Goal: Task Accomplishment & Management: Manage account settings

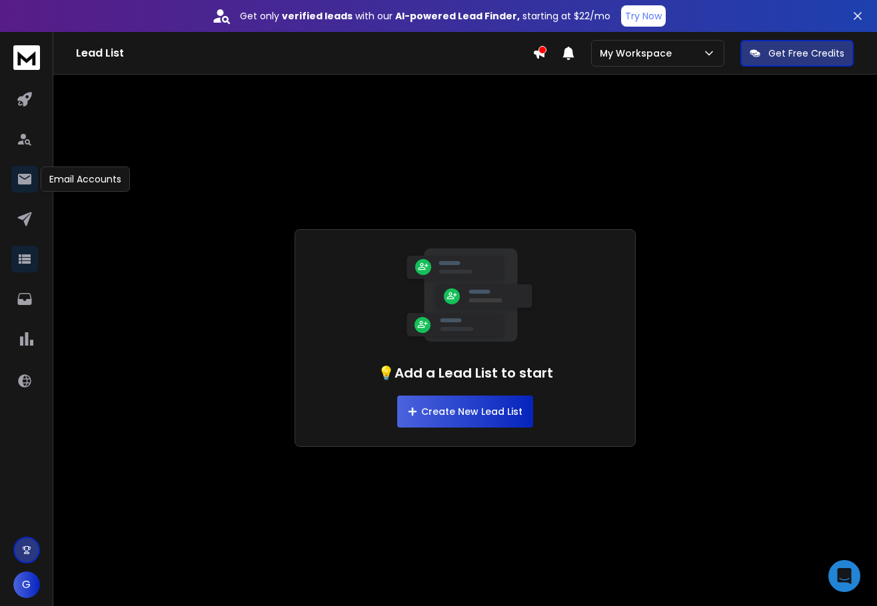
click at [24, 180] on icon at bounding box center [24, 179] width 13 height 11
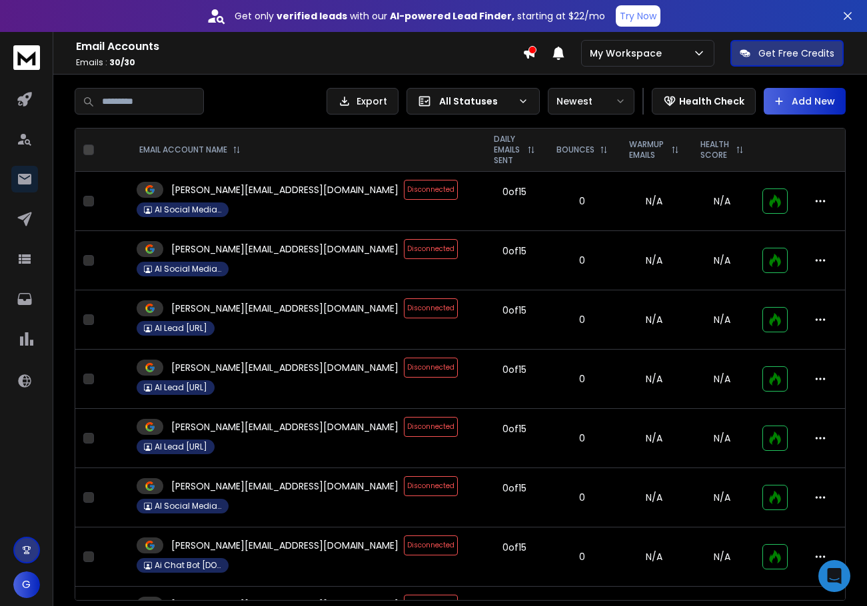
click at [759, 109] on button "Add New" at bounding box center [804, 101] width 82 height 27
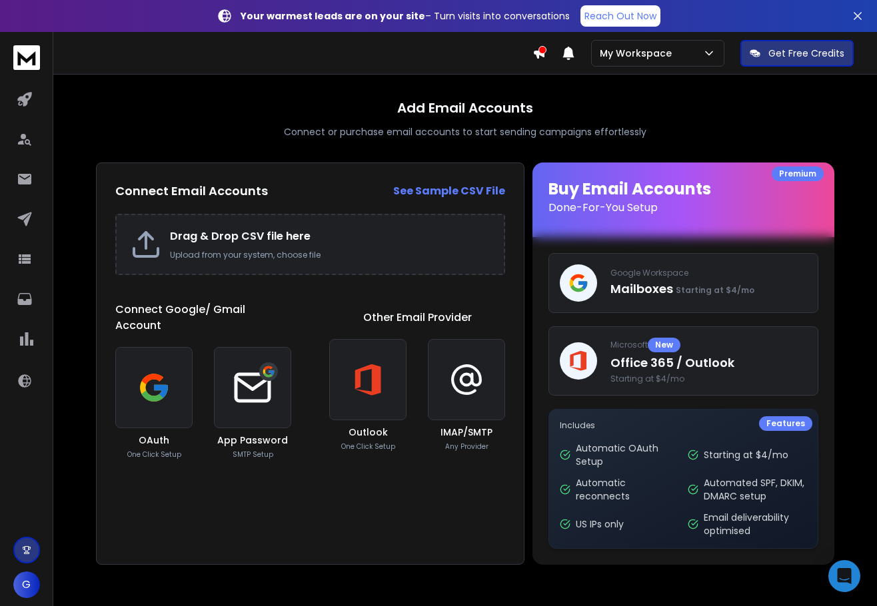
click at [150, 336] on div at bounding box center [153, 387] width 77 height 81
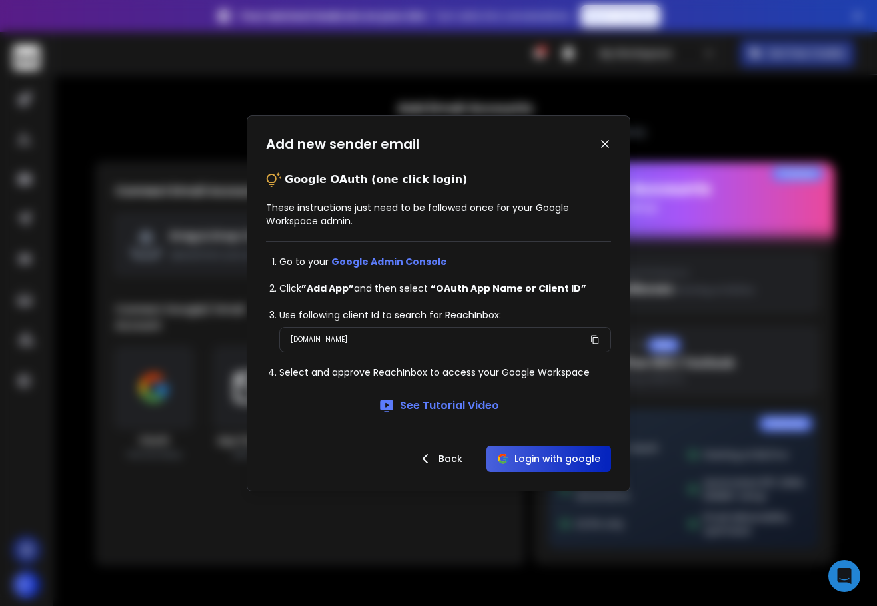
click at [464, 336] on link "See Tutorial Video" at bounding box center [438, 406] width 121 height 16
click at [391, 258] on link "Google Admin Console" at bounding box center [389, 261] width 116 height 13
click at [593, 336] on icon at bounding box center [594, 339] width 7 height 9
click at [551, 336] on button "Login with google" at bounding box center [548, 459] width 125 height 27
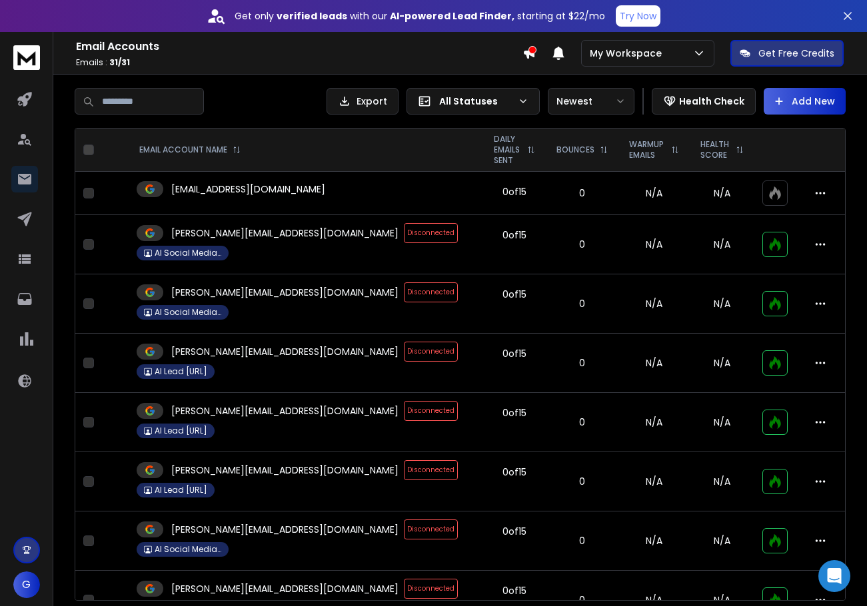
click at [814, 195] on icon at bounding box center [820, 193] width 12 height 12
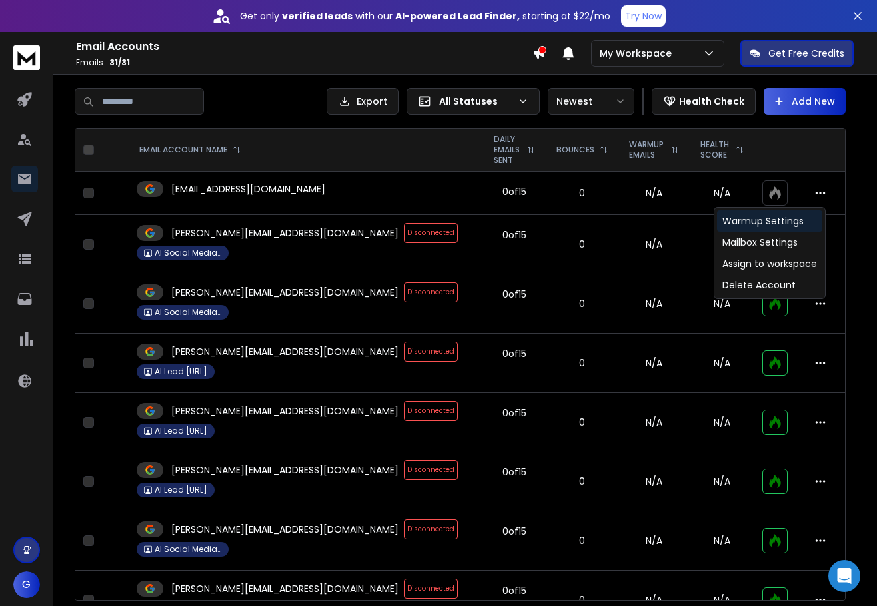
click at [781, 224] on div "Warmup Settings" at bounding box center [769, 220] width 105 height 21
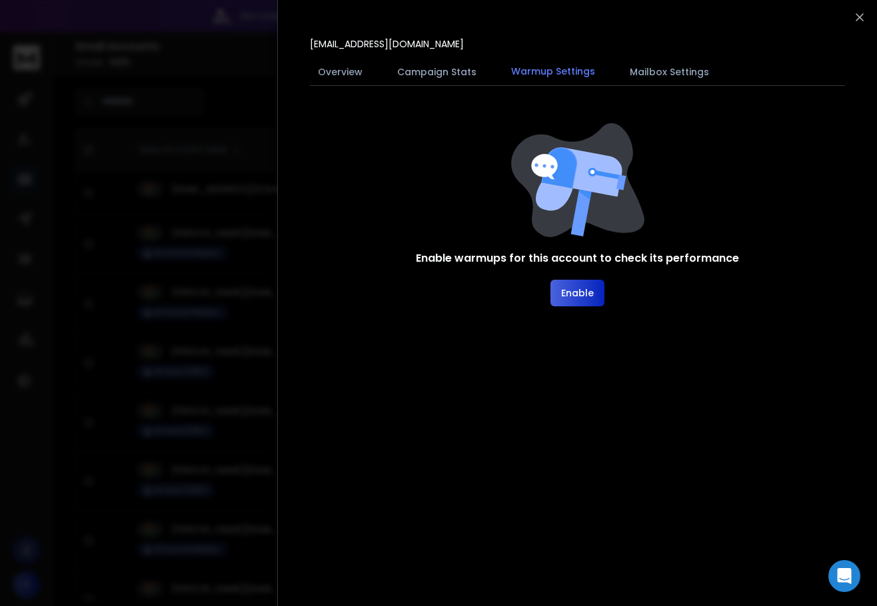
click at [575, 296] on button "Enable" at bounding box center [577, 293] width 54 height 27
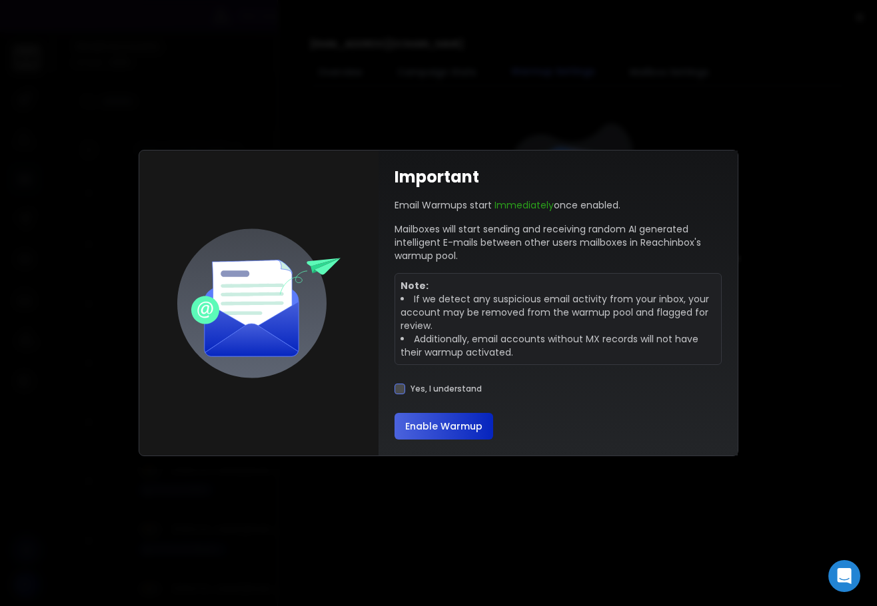
click at [398, 390] on button "Yes, I understand" at bounding box center [399, 389] width 11 height 11
click at [420, 430] on button "Enable Warmup" at bounding box center [443, 426] width 99 height 27
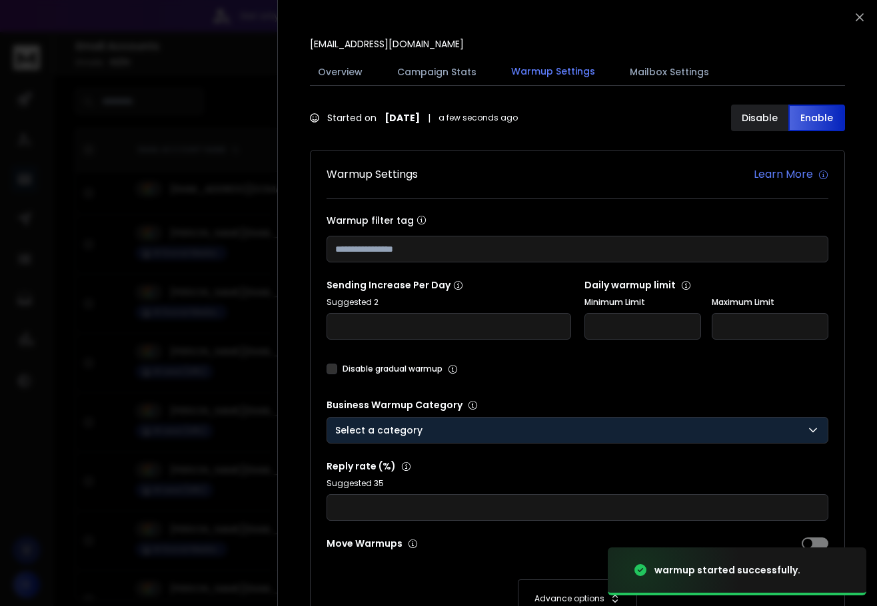
type input "**********"
type input "*"
type input "**"
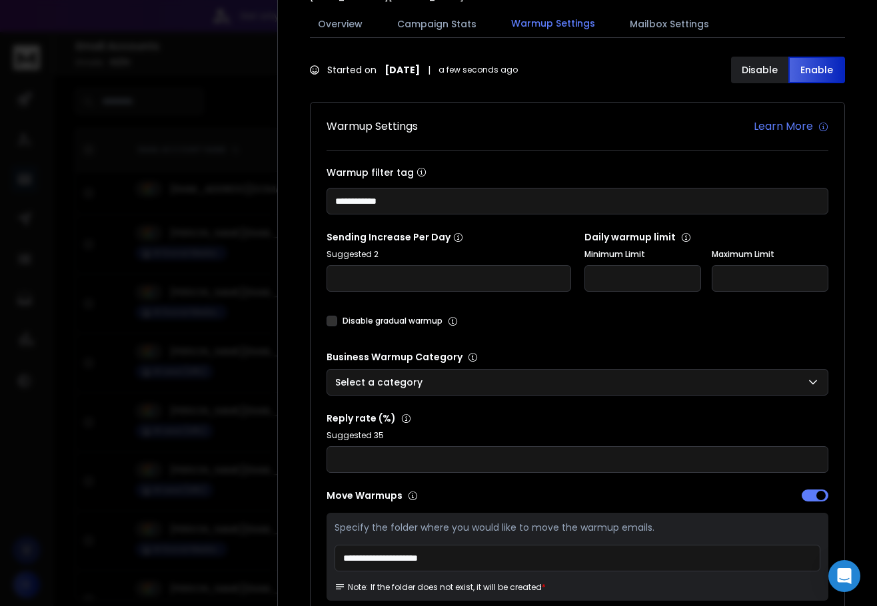
scroll to position [89, 0]
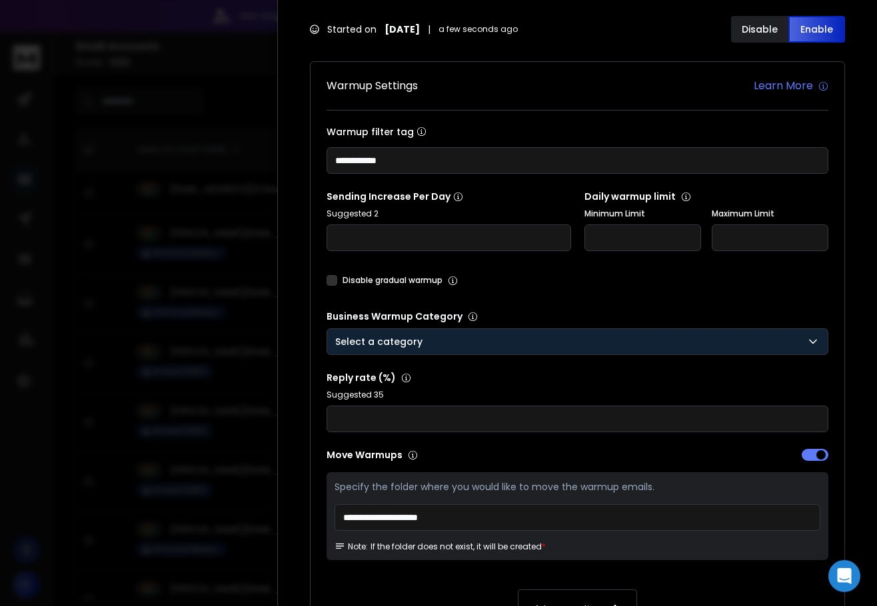
click at [518, 343] on div "Select a category" at bounding box center [577, 341] width 484 height 13
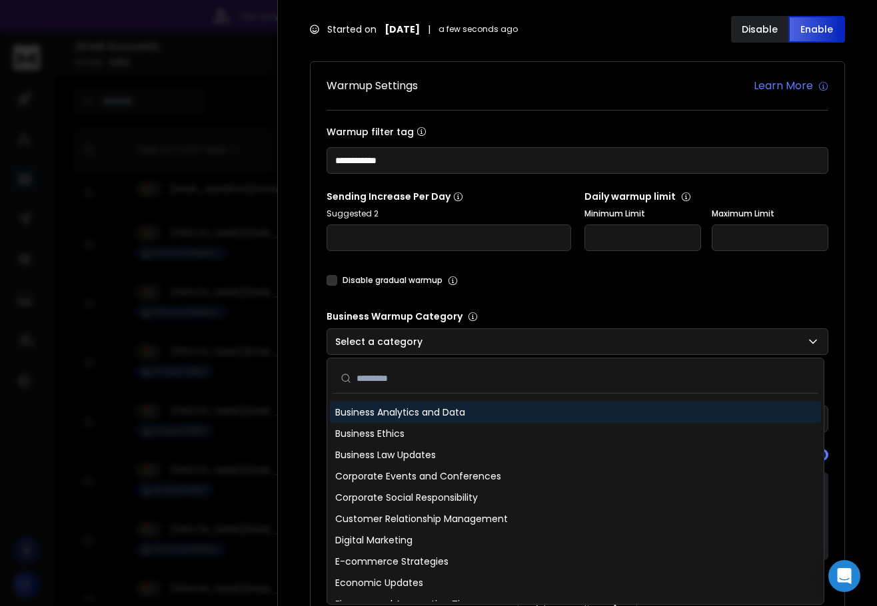
click at [508, 296] on div at bounding box center [438, 303] width 877 height 606
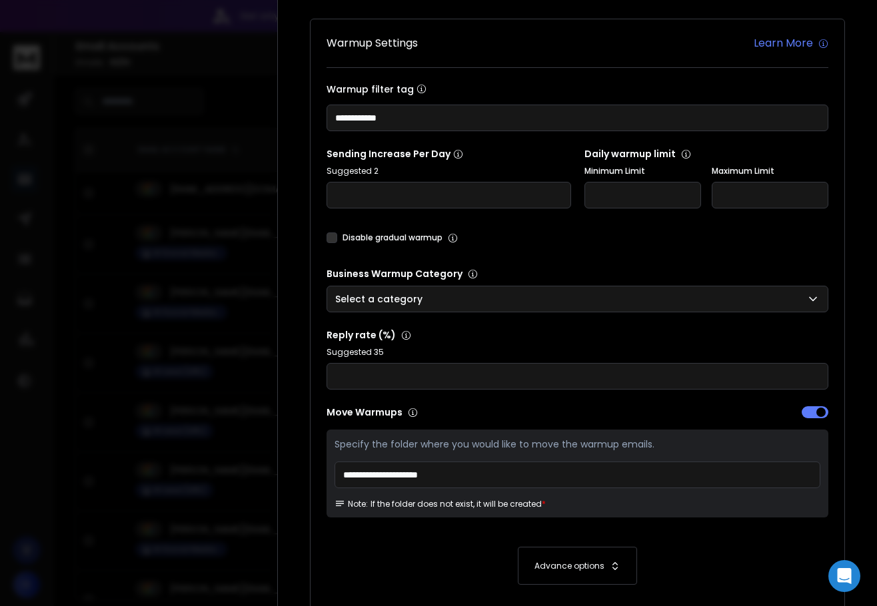
scroll to position [42, 0]
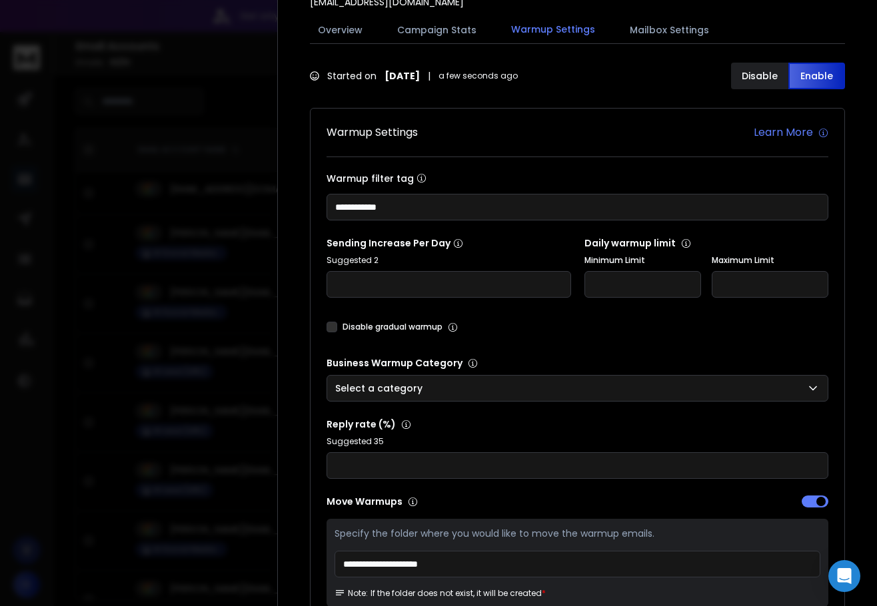
click at [627, 288] on input "*" at bounding box center [642, 284] width 117 height 27
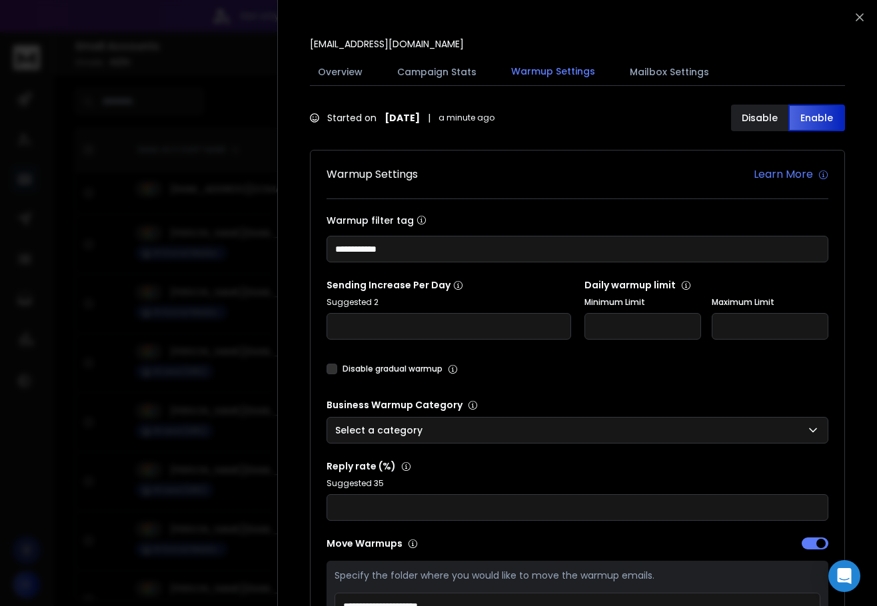
scroll to position [89, 0]
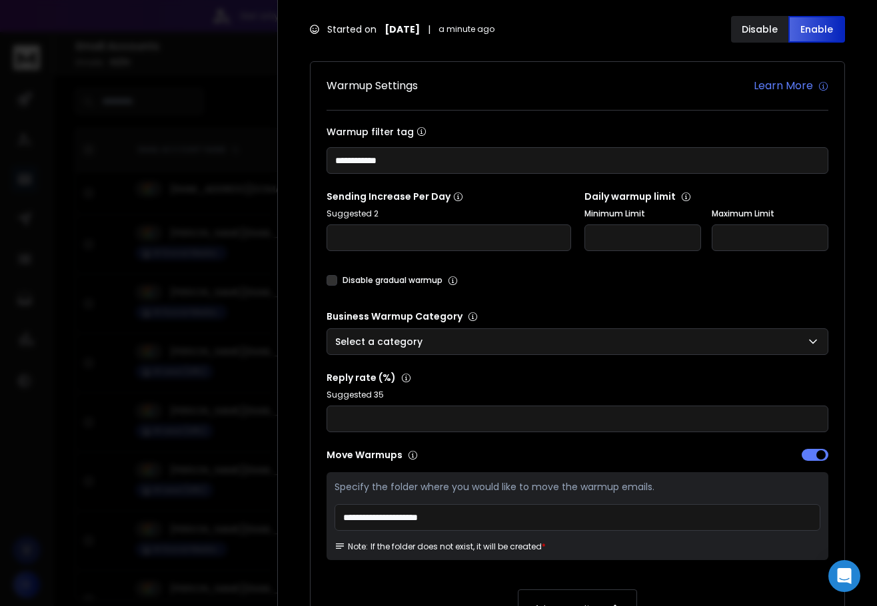
type input "**"
click at [634, 302] on form "**********" at bounding box center [577, 380] width 502 height 605
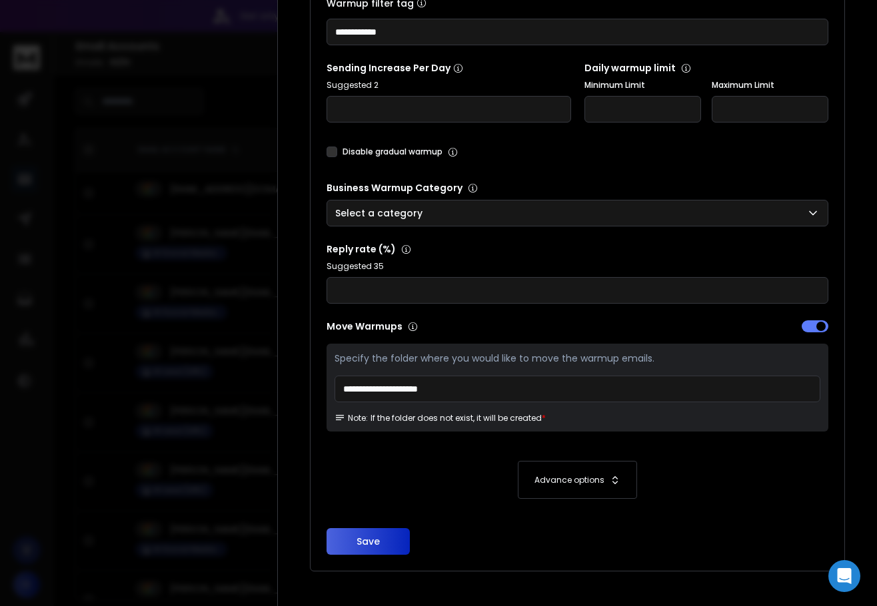
scroll to position [220, 0]
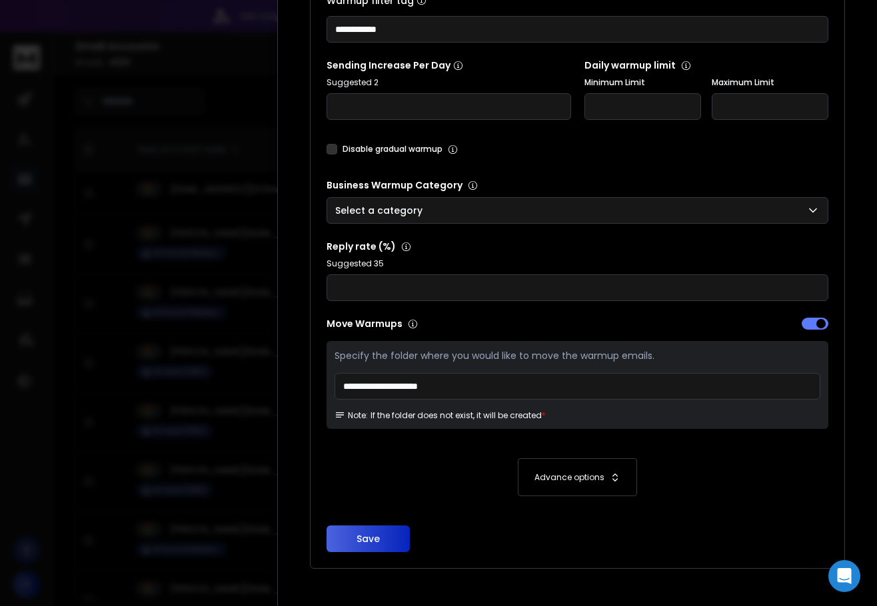
click at [476, 385] on input "**********" at bounding box center [577, 386] width 486 height 27
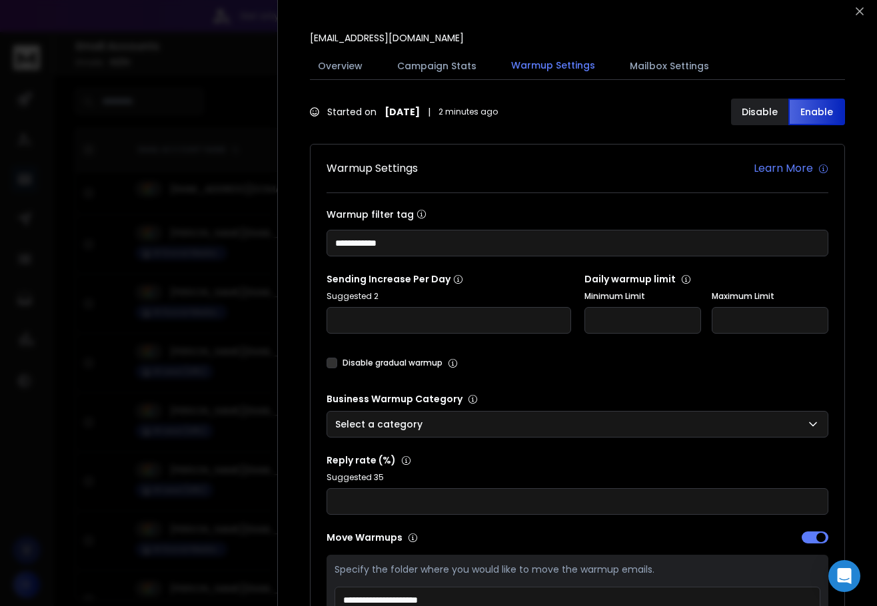
scroll to position [0, 0]
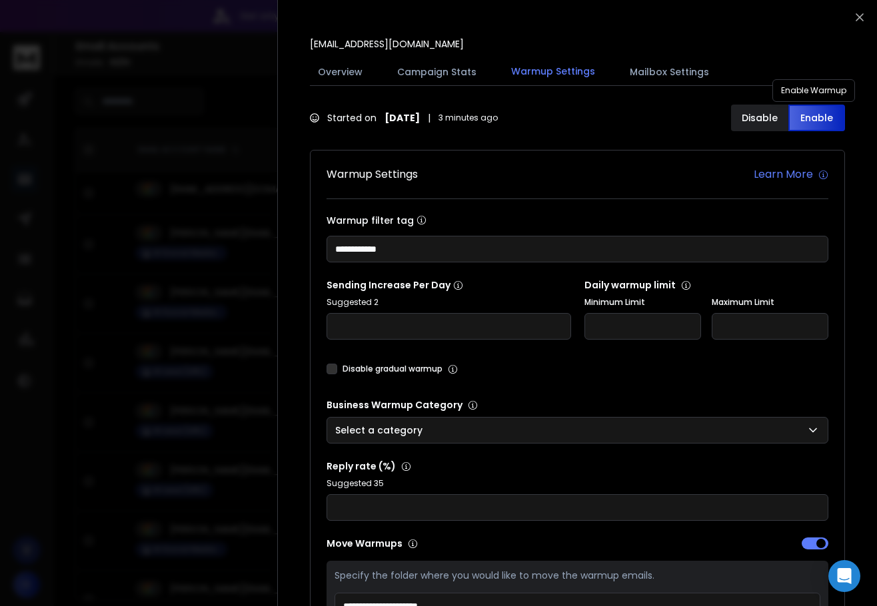
click at [806, 121] on button "Enable" at bounding box center [816, 118] width 57 height 27
click at [803, 122] on button "Enable" at bounding box center [816, 118] width 57 height 27
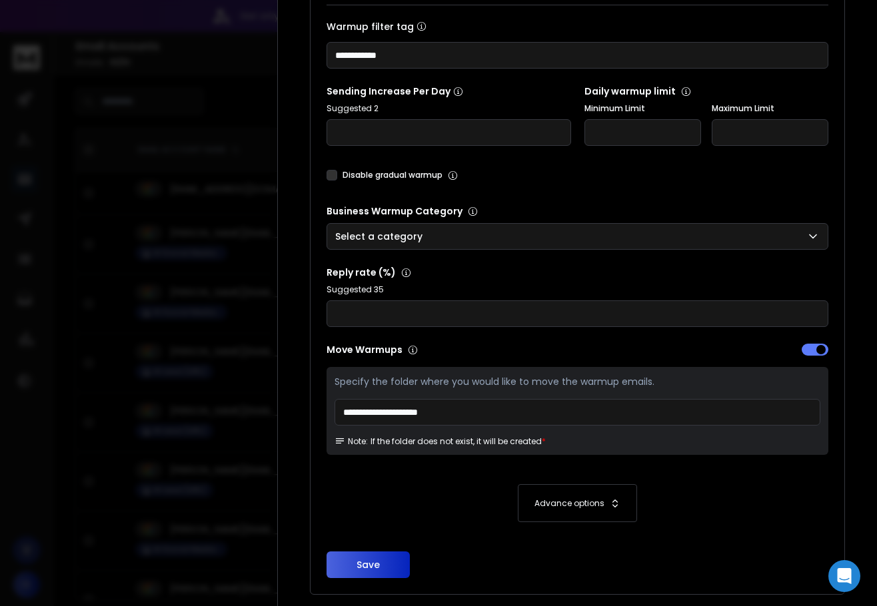
scroll to position [220, 0]
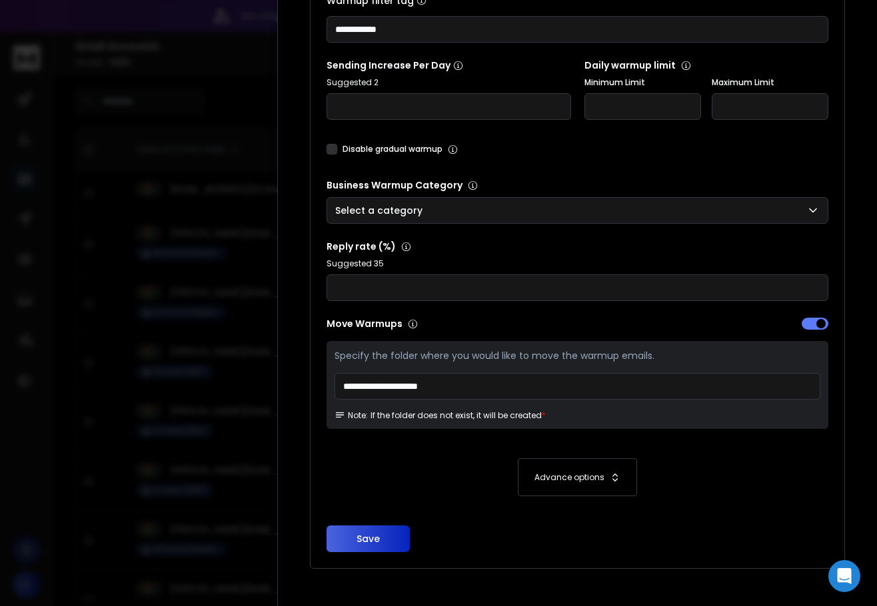
click at [381, 536] on button "Save" at bounding box center [367, 539] width 83 height 27
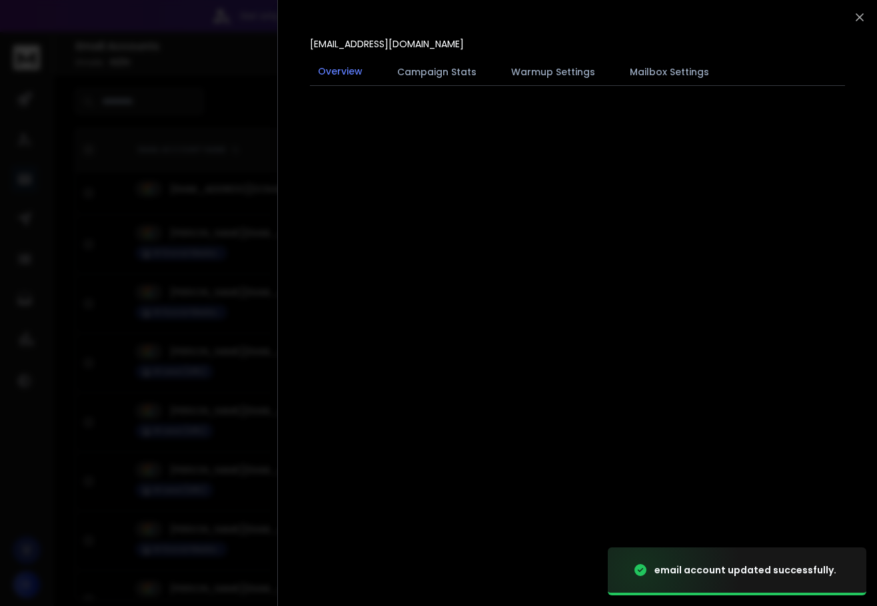
scroll to position [0, 0]
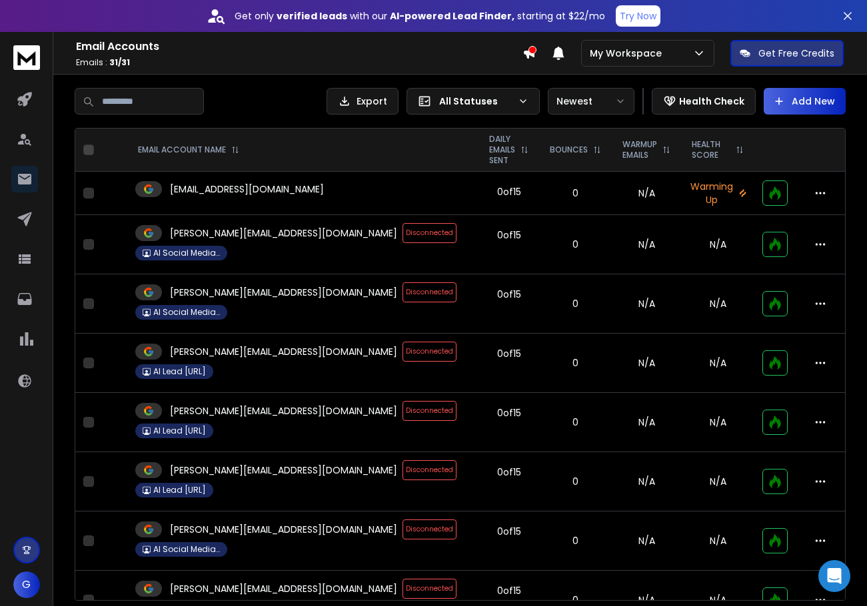
click at [781, 99] on icon at bounding box center [778, 100] width 7 height 7
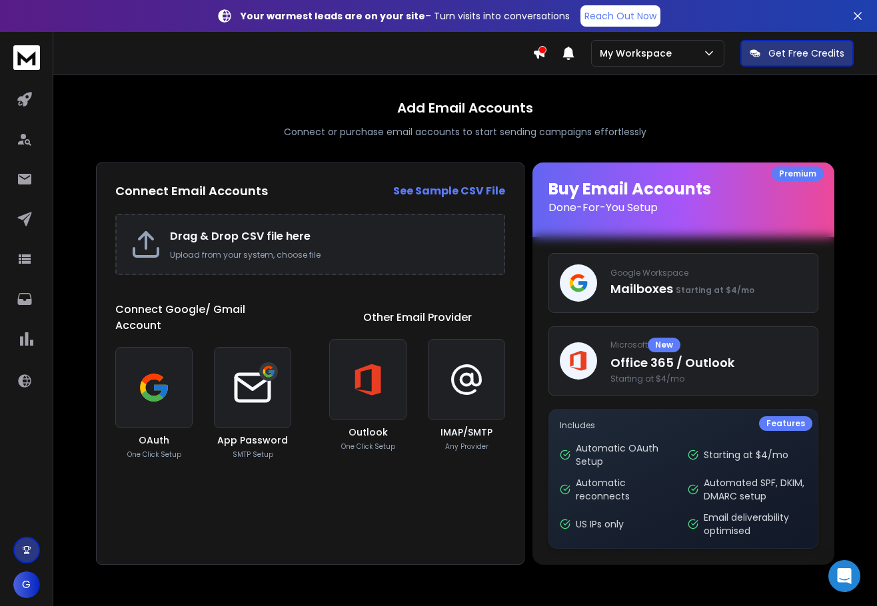
click at [160, 385] on icon at bounding box center [161, 391] width 14 height 13
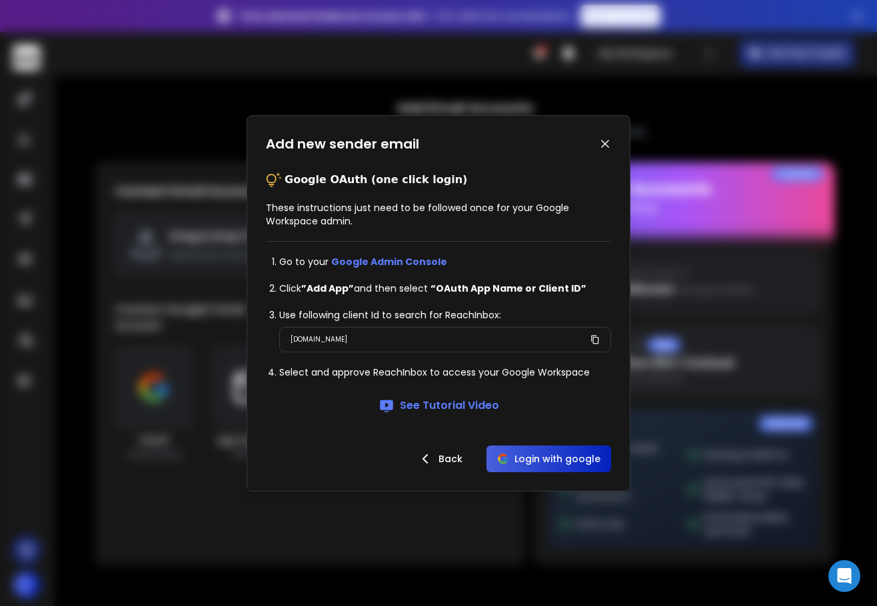
click at [543, 464] on button "Login with google" at bounding box center [548, 459] width 125 height 27
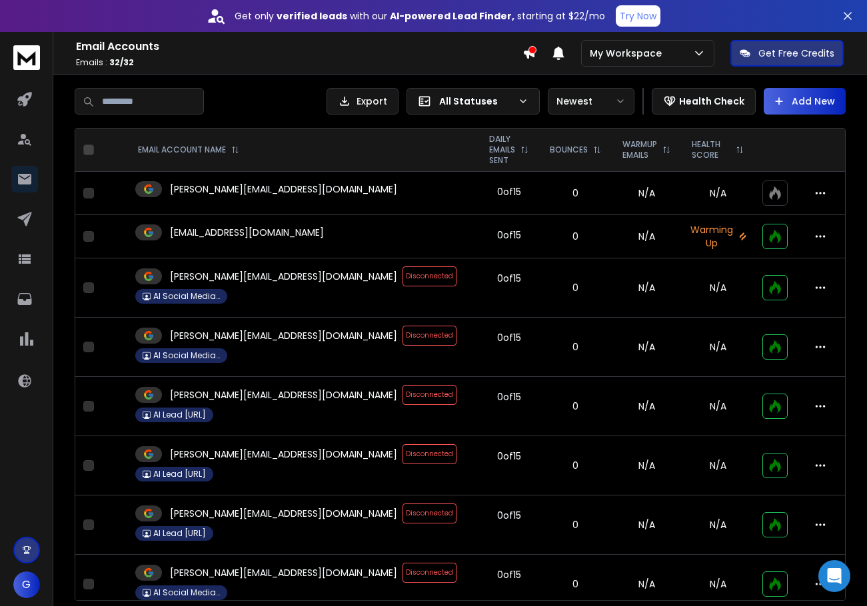
click at [814, 195] on icon at bounding box center [820, 193] width 12 height 12
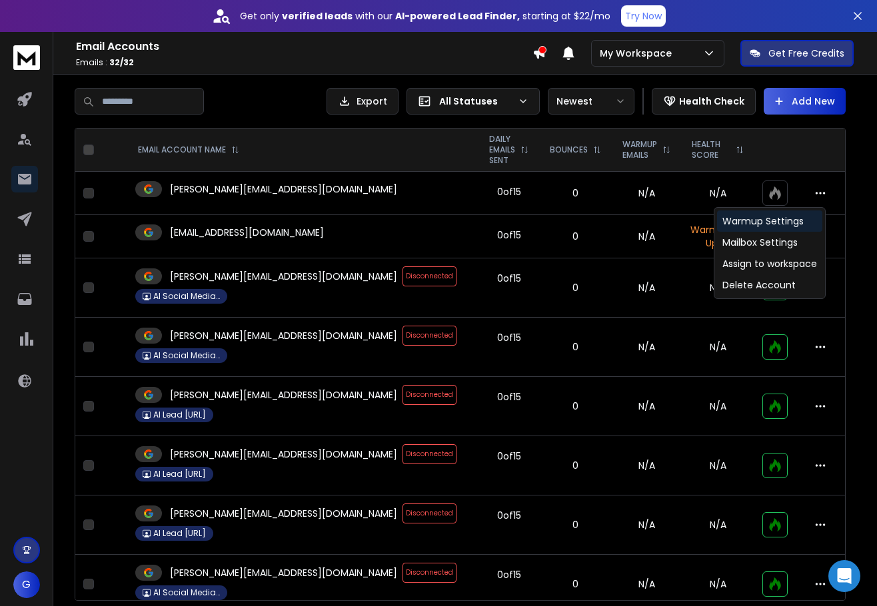
click at [775, 224] on div "Warmup Settings" at bounding box center [769, 220] width 105 height 21
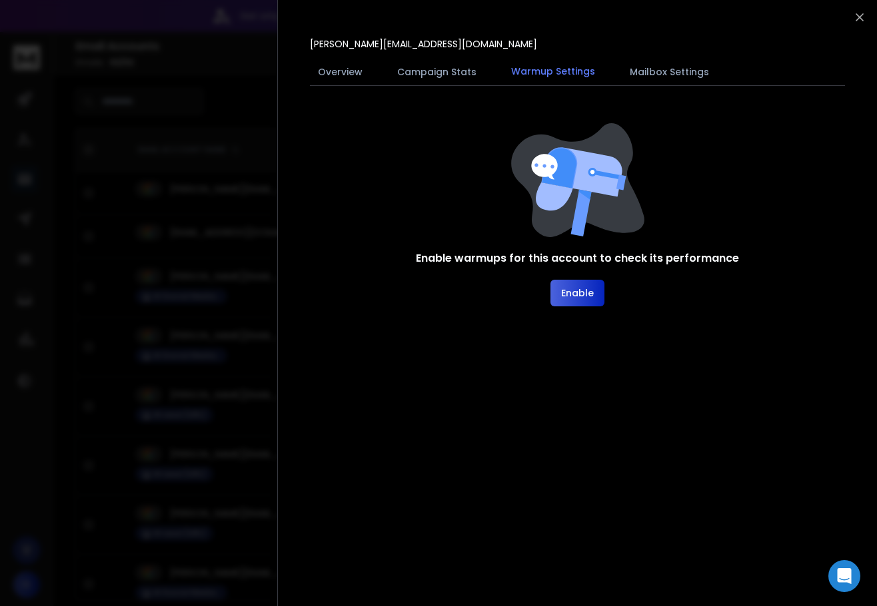
click at [574, 296] on button "Enable" at bounding box center [577, 293] width 54 height 27
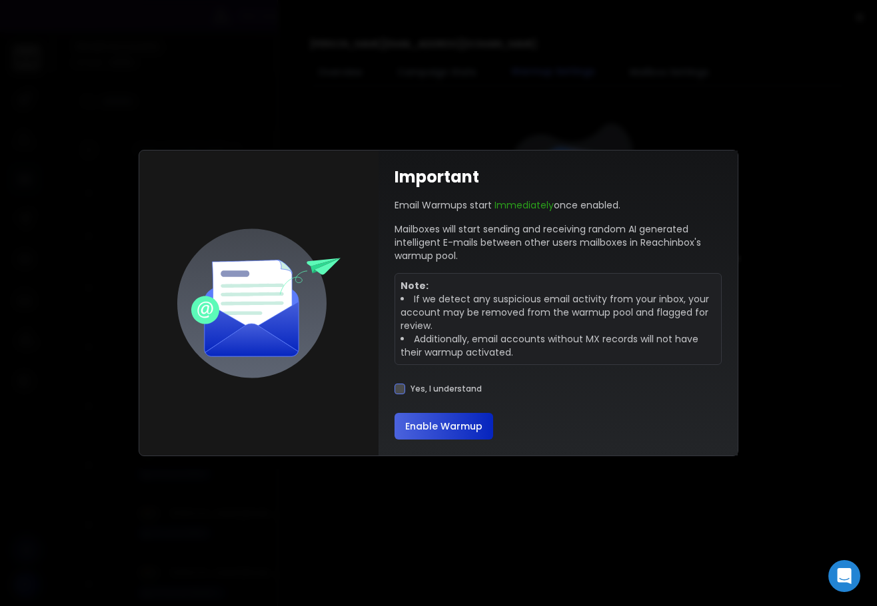
click at [404, 389] on button "Yes, I understand" at bounding box center [399, 389] width 11 height 11
click at [430, 426] on button "Enable Warmup" at bounding box center [443, 426] width 99 height 27
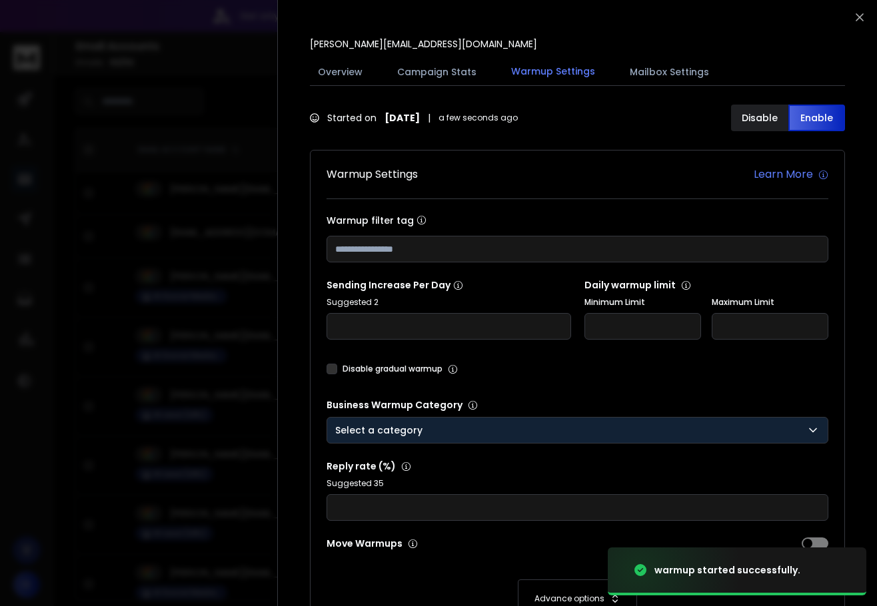
type input "**********"
type input "*"
type input "**"
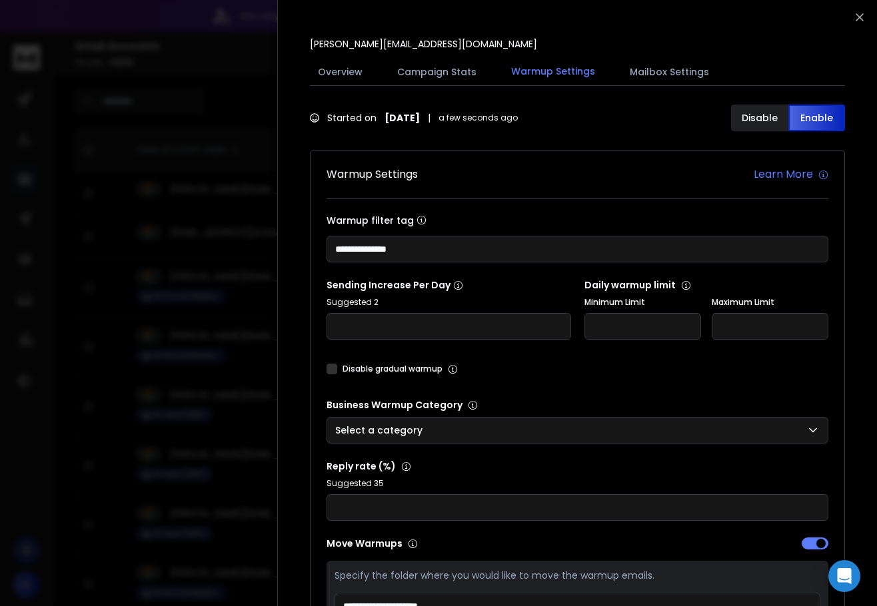
drag, startPoint x: 609, startPoint y: 332, endPoint x: 581, endPoint y: 332, distance: 28.6
click at [581, 332] on div "Sending Increase Per Day Suggested 2 * Daily warmup limit Minimum Limit * Maxim…" at bounding box center [577, 308] width 502 height 61
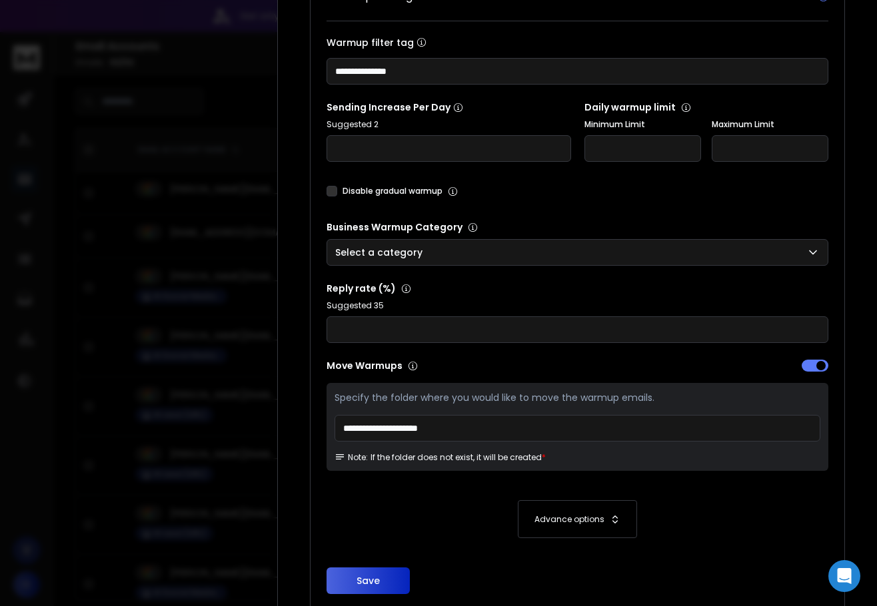
scroll to position [220, 0]
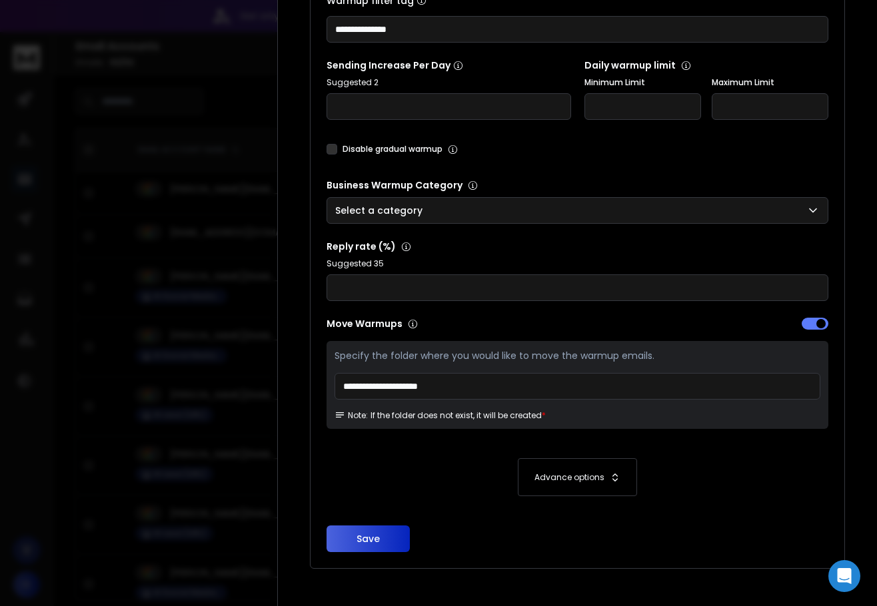
type input "**"
click at [559, 480] on p "Advance options" at bounding box center [569, 477] width 70 height 11
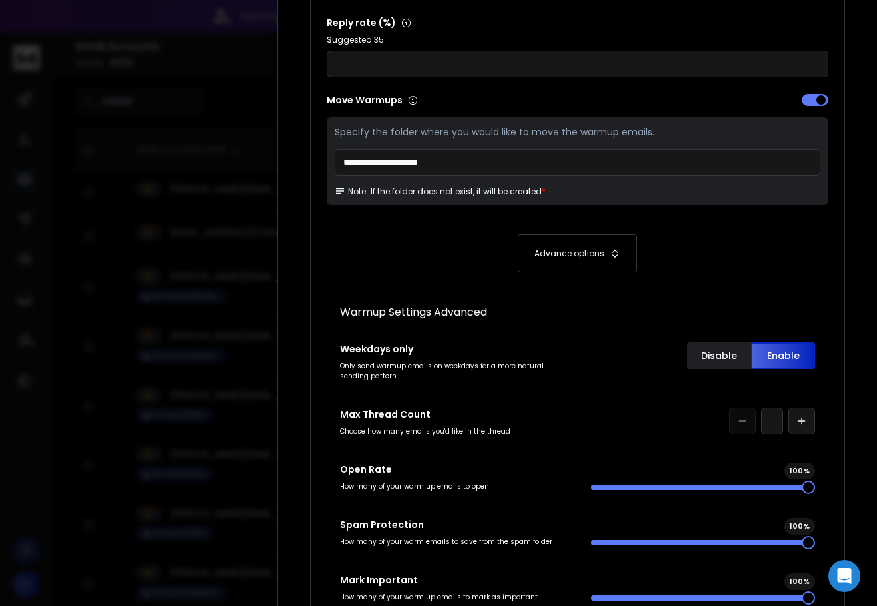
scroll to position [470, 0]
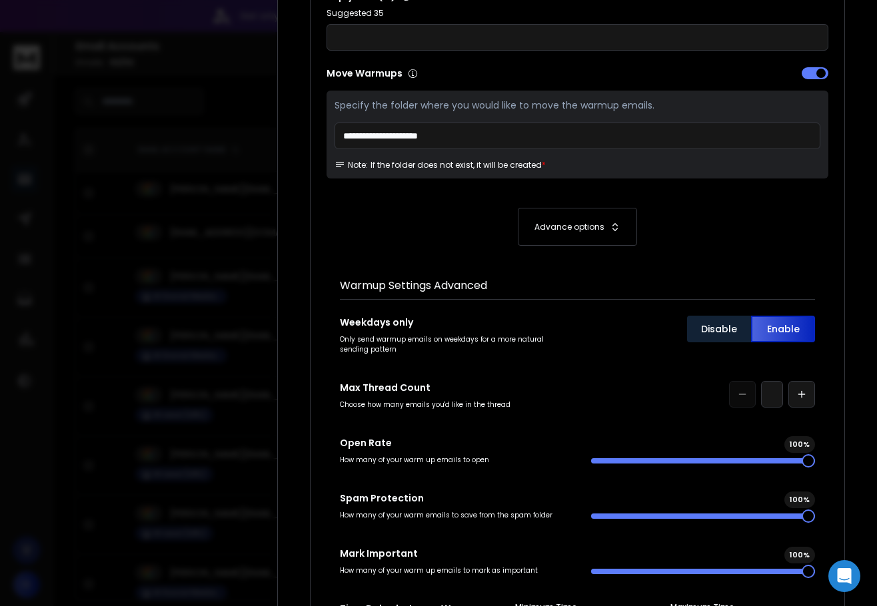
click at [701, 332] on button "Disable" at bounding box center [719, 329] width 64 height 27
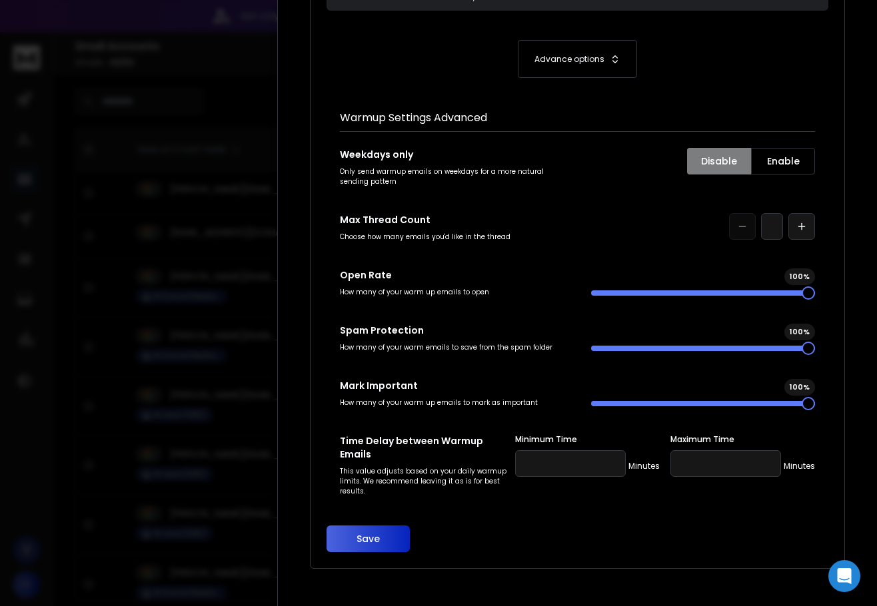
click at [382, 541] on button "Save" at bounding box center [367, 539] width 83 height 27
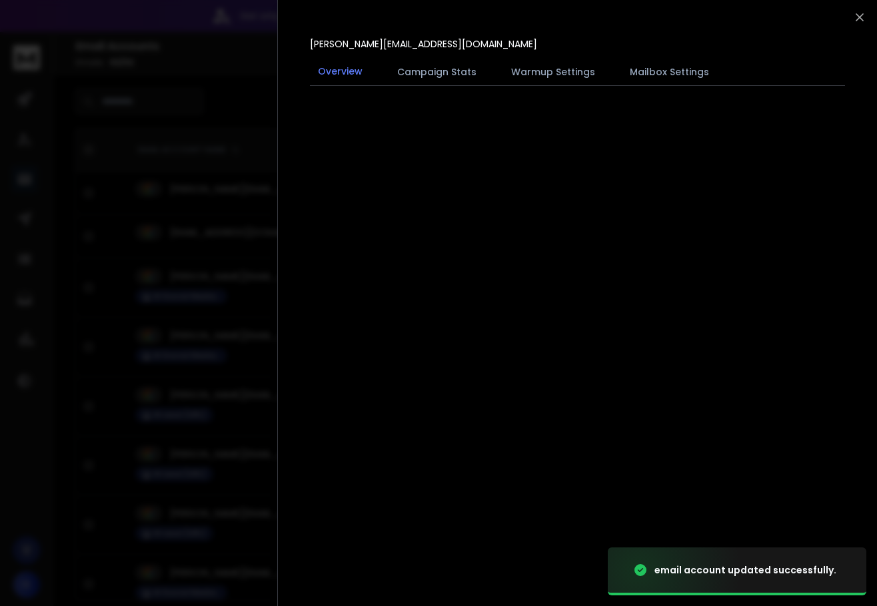
scroll to position [0, 0]
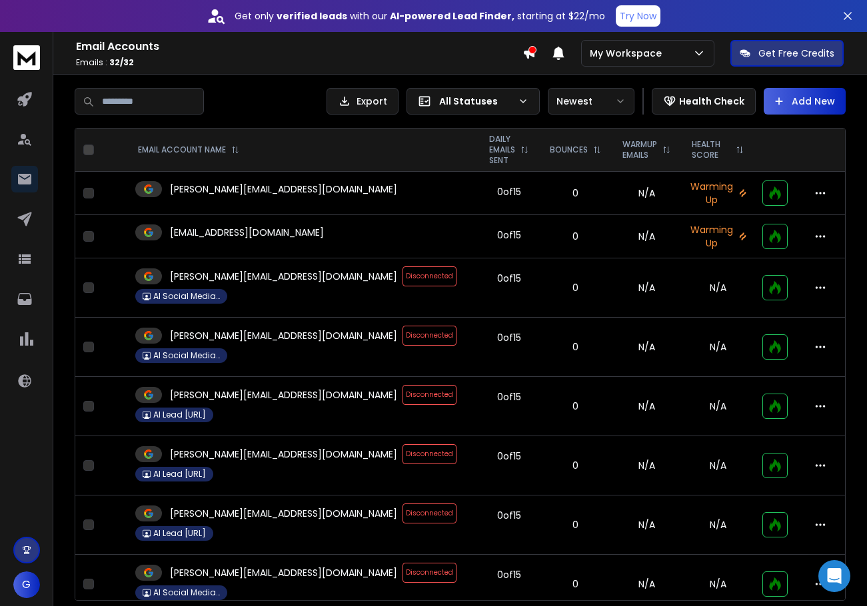
click at [815, 236] on icon at bounding box center [820, 236] width 10 height 2
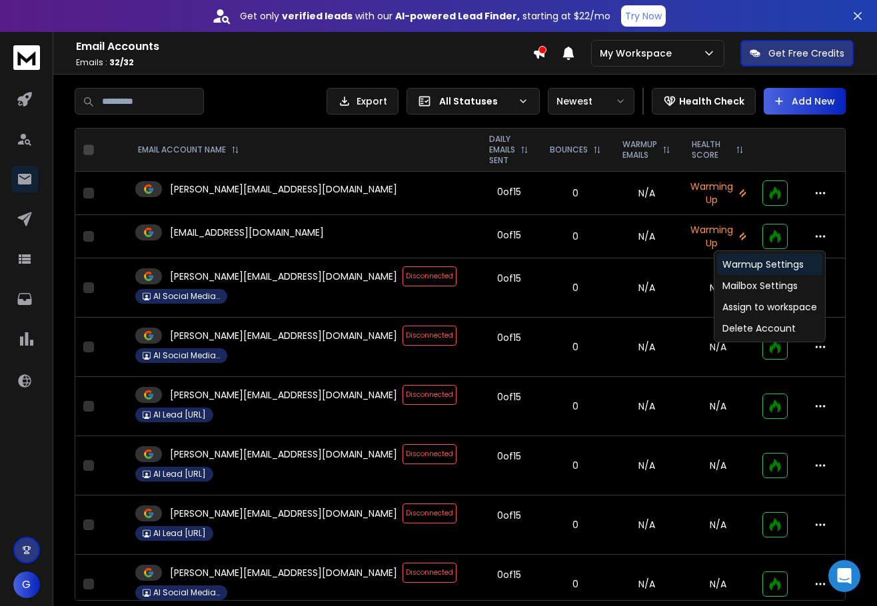
click at [769, 264] on div "Warmup Settings" at bounding box center [769, 264] width 105 height 21
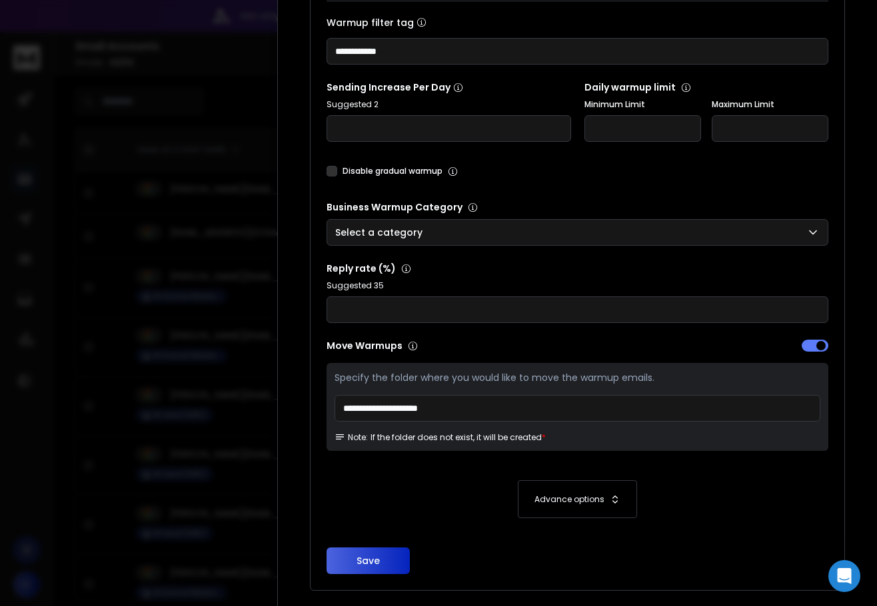
scroll to position [220, 0]
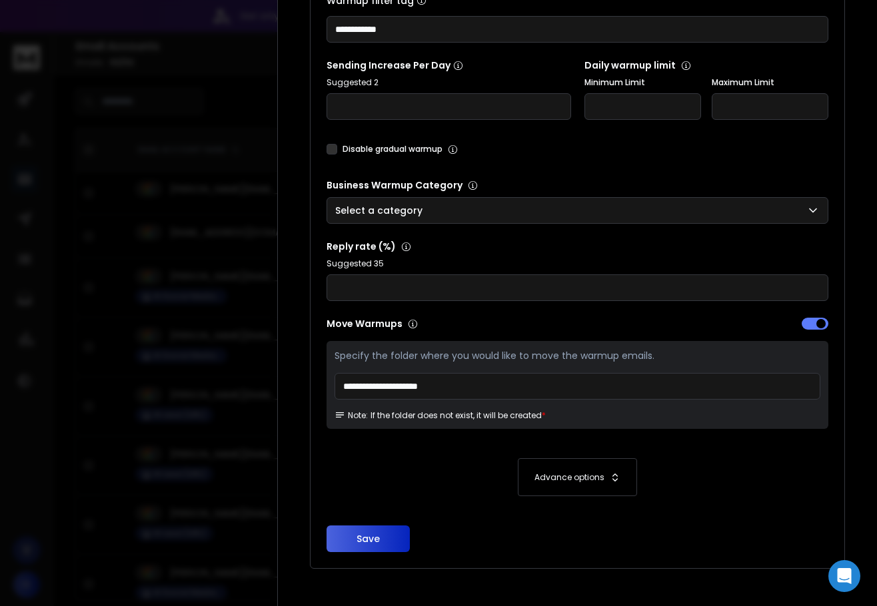
click at [547, 481] on p "Advance options" at bounding box center [569, 477] width 70 height 11
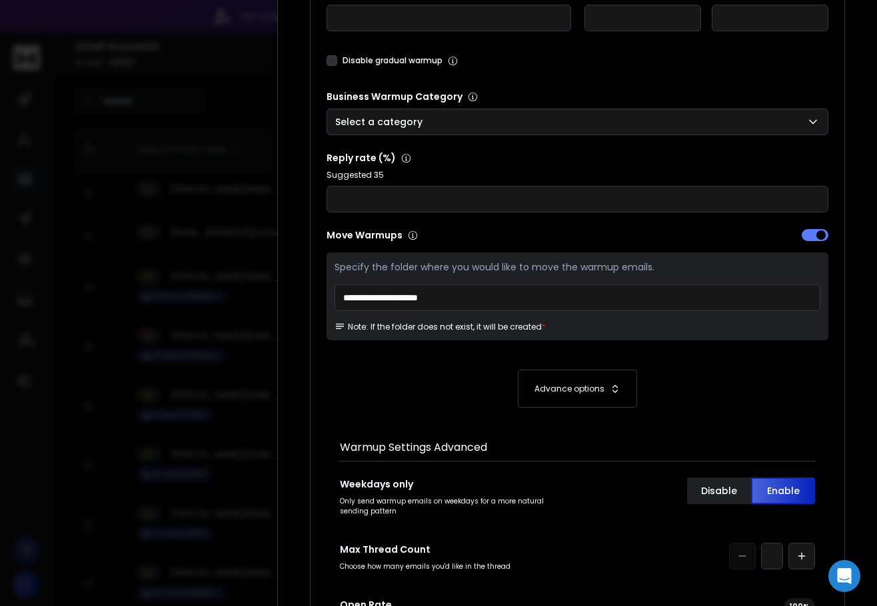
scroll to position [486, 0]
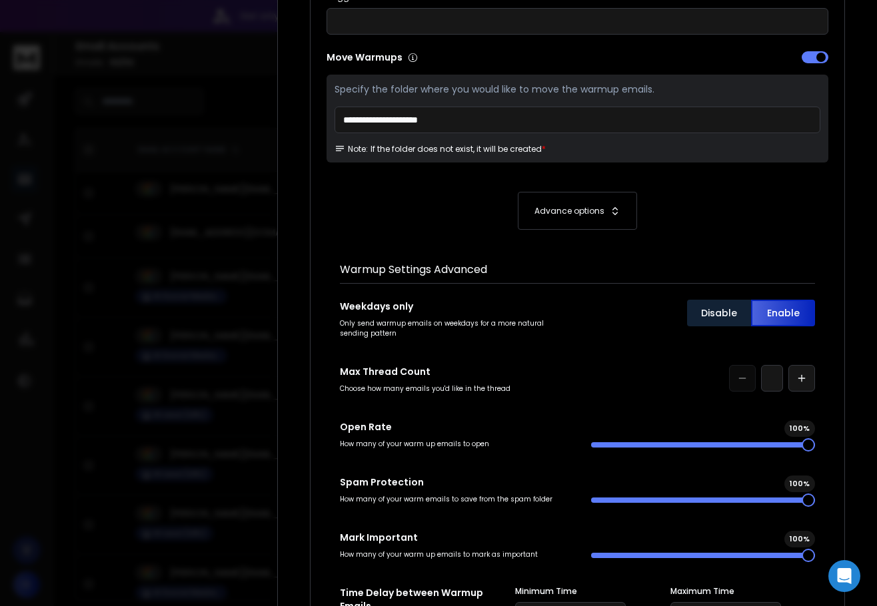
click at [709, 312] on button "Disable" at bounding box center [719, 313] width 64 height 27
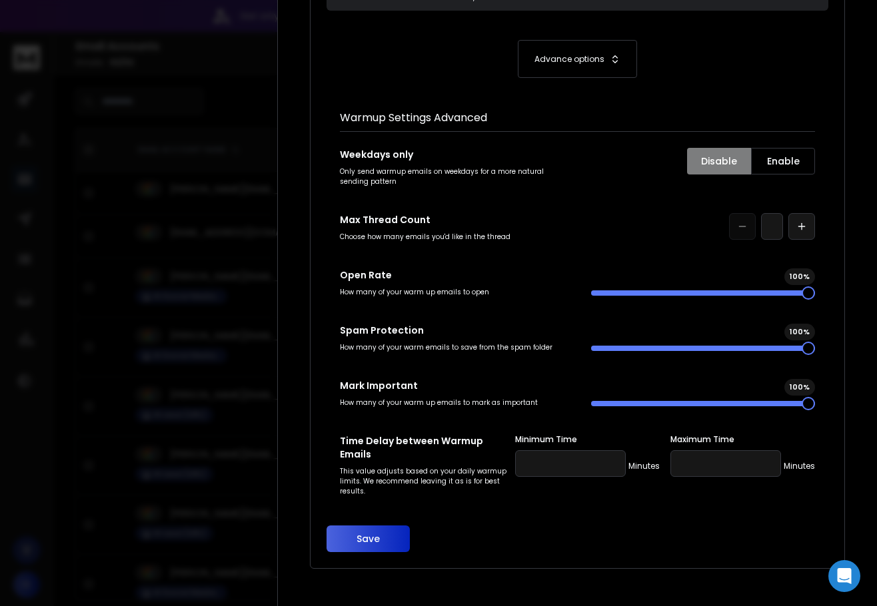
click at [361, 538] on button "Save" at bounding box center [367, 539] width 83 height 27
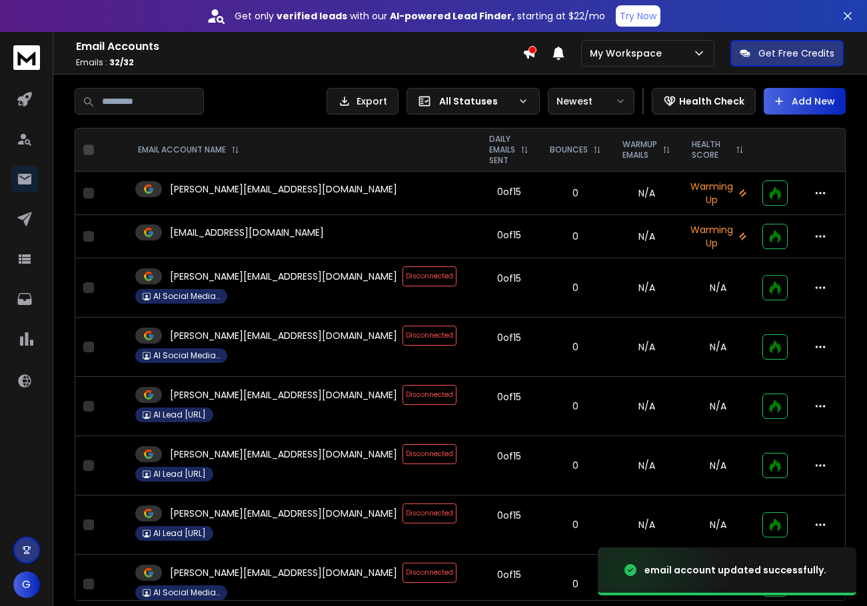
scroll to position [0, 0]
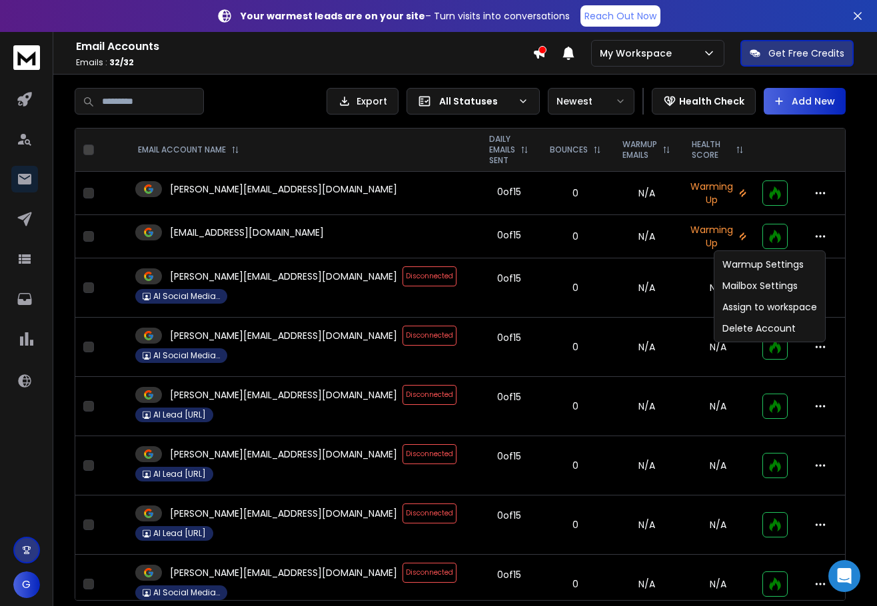
click at [814, 238] on icon at bounding box center [820, 236] width 12 height 12
click at [859, 230] on div "Export All Statuses Newest Health Check Add New EMAIL ACCOUNT NAME DAILY EMAILS…" at bounding box center [459, 344] width 813 height 539
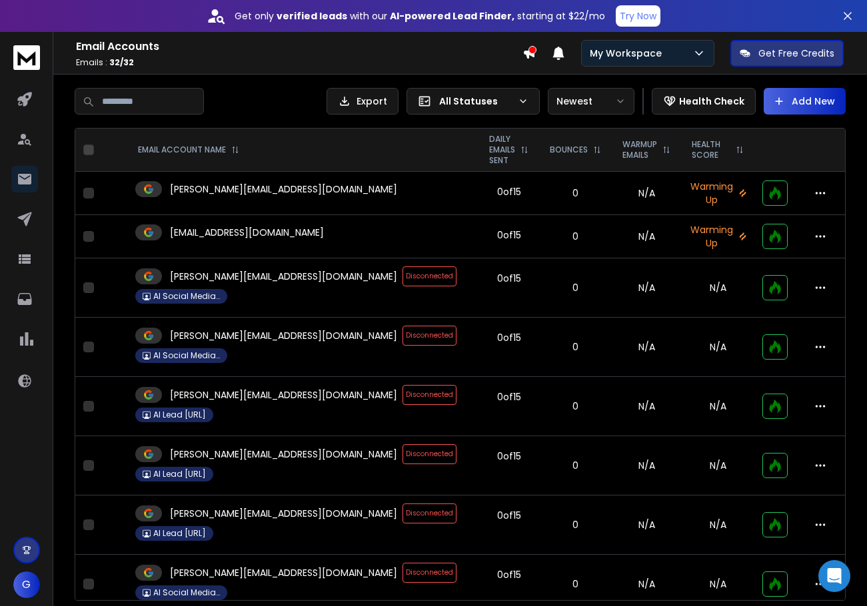
click at [694, 50] on icon "button" at bounding box center [698, 53] width 13 height 13
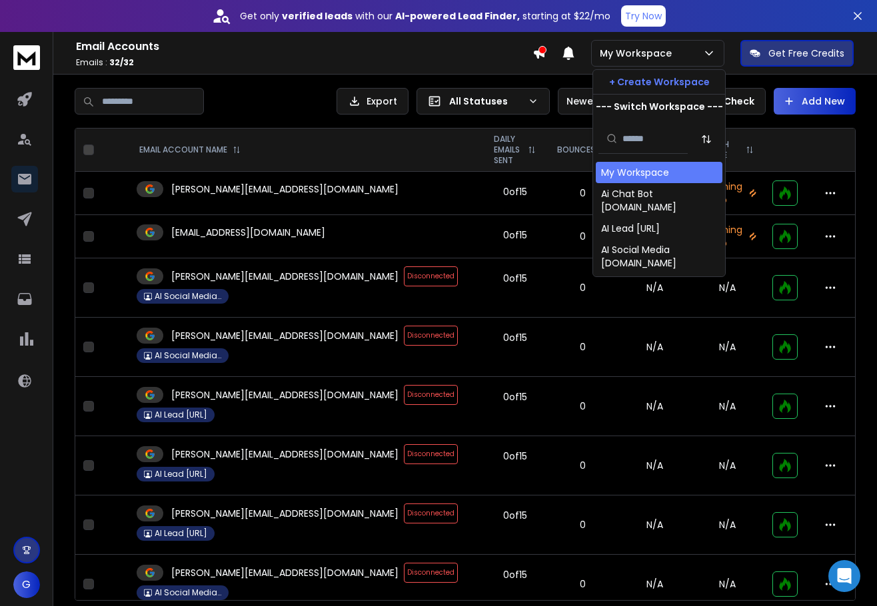
click at [661, 82] on p "+ Create Workspace" at bounding box center [659, 81] width 101 height 13
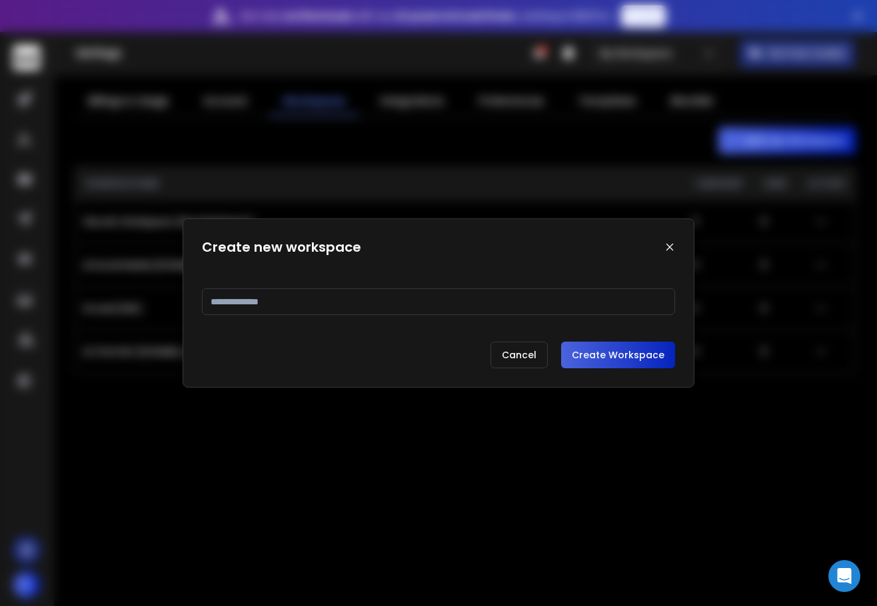
click at [351, 306] on input at bounding box center [438, 301] width 473 height 27
type input "**********"
click at [352, 349] on div "Cancel Create Workspace" at bounding box center [438, 355] width 473 height 27
click at [609, 362] on button "Create Workspace" at bounding box center [618, 355] width 114 height 27
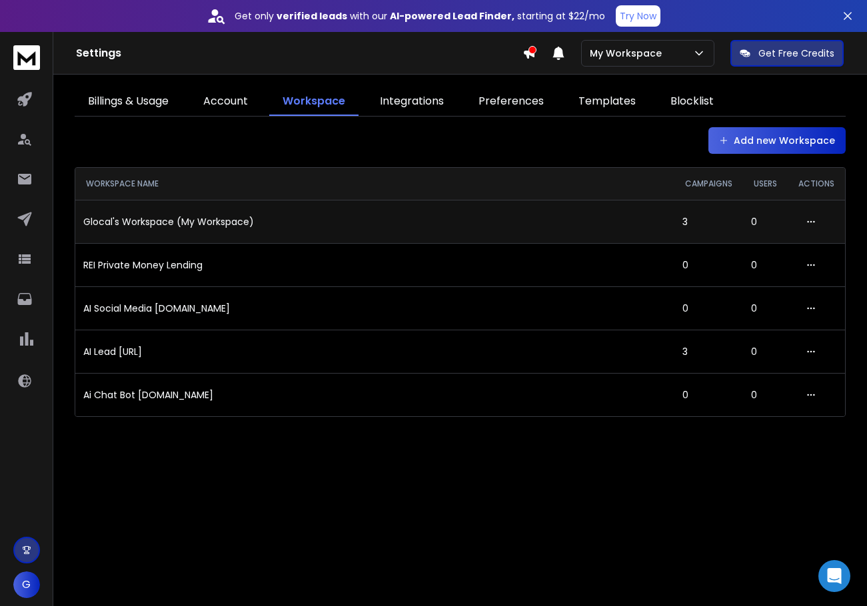
click at [365, 222] on td "Glocal's Workspace (My Workspace)" at bounding box center [374, 221] width 599 height 43
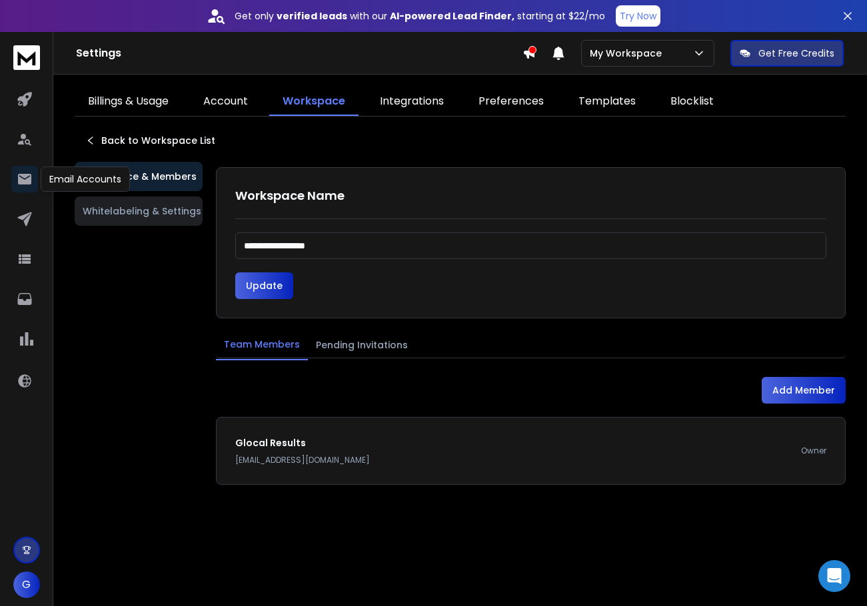
click at [25, 177] on icon at bounding box center [24, 179] width 13 height 11
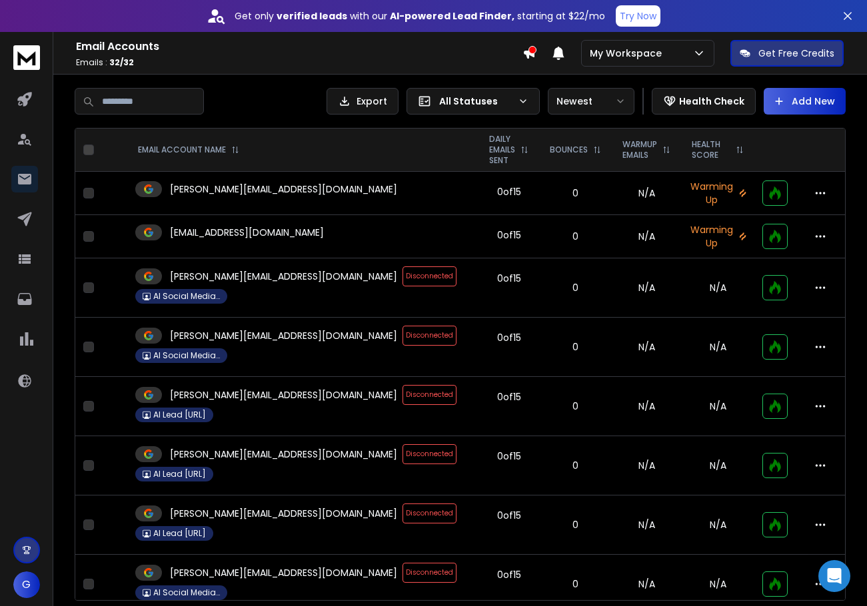
click at [814, 196] on icon at bounding box center [820, 193] width 12 height 12
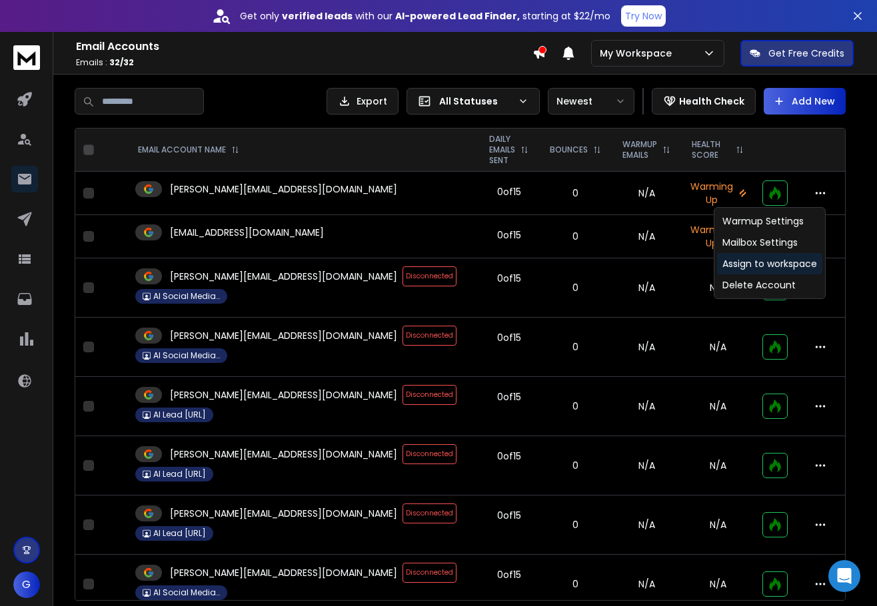
click at [755, 264] on div "Assign to workspace" at bounding box center [769, 263] width 105 height 21
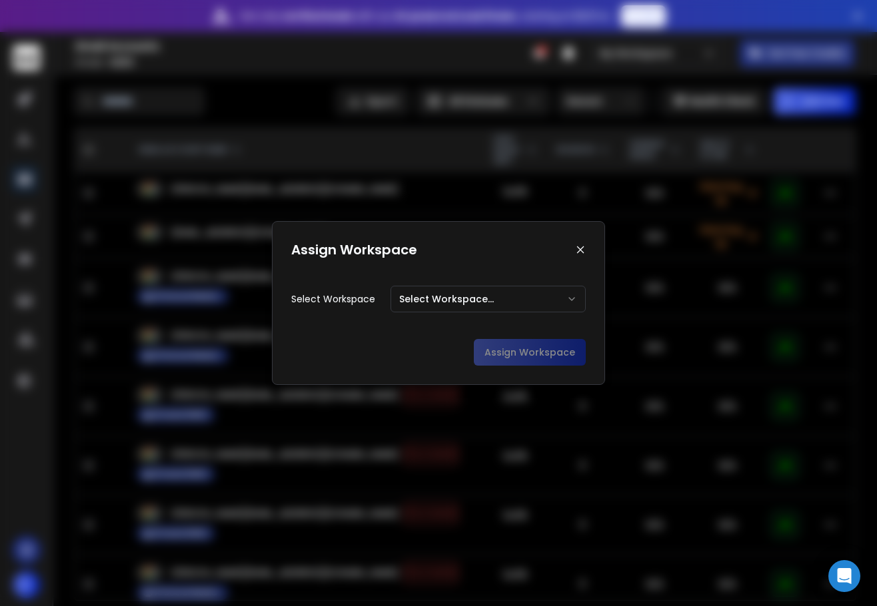
click at [543, 304] on button "Select Workspace..." at bounding box center [487, 299] width 195 height 27
click at [425, 356] on div "Assign Workspace" at bounding box center [438, 352] width 294 height 27
click at [511, 354] on button "Assign Workspace" at bounding box center [530, 352] width 112 height 27
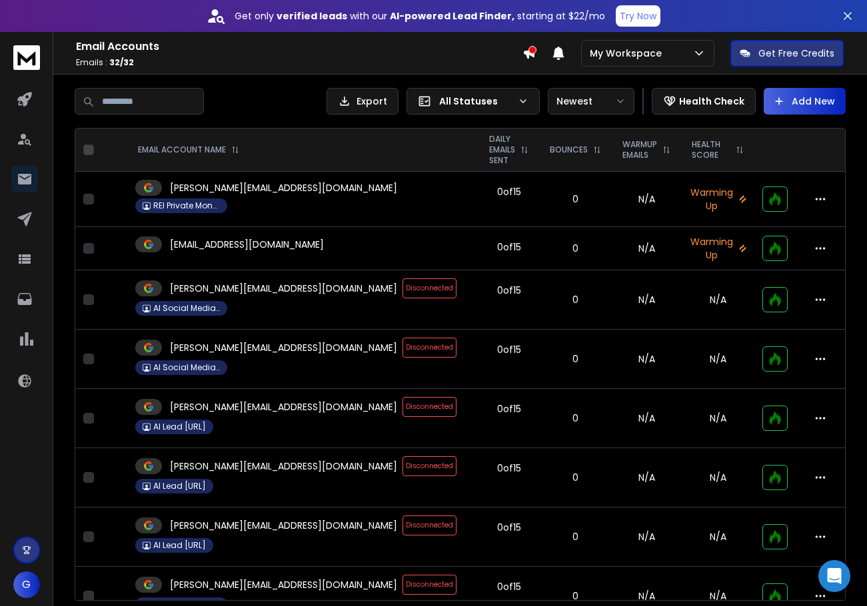
click at [815, 248] on icon at bounding box center [820, 248] width 10 height 2
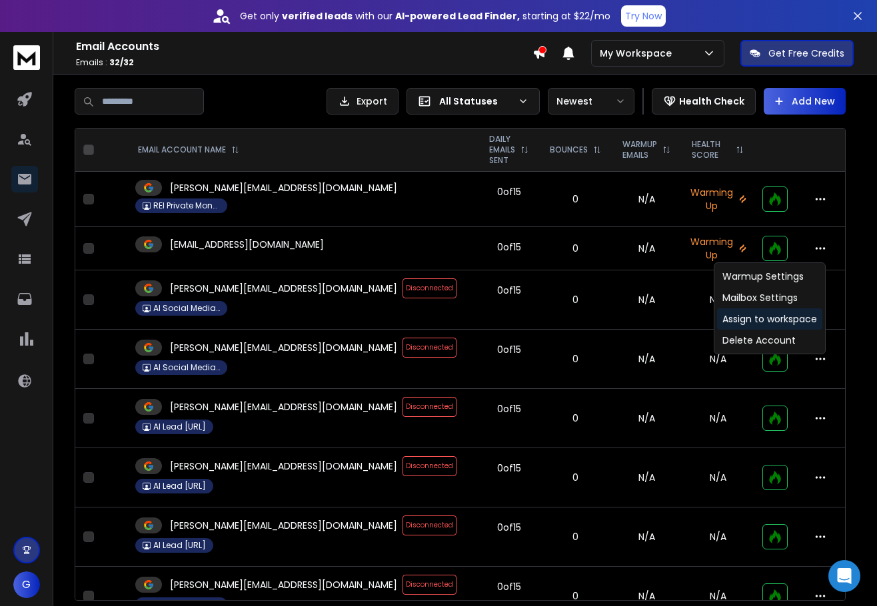
click at [798, 320] on div "Assign to workspace" at bounding box center [769, 318] width 105 height 21
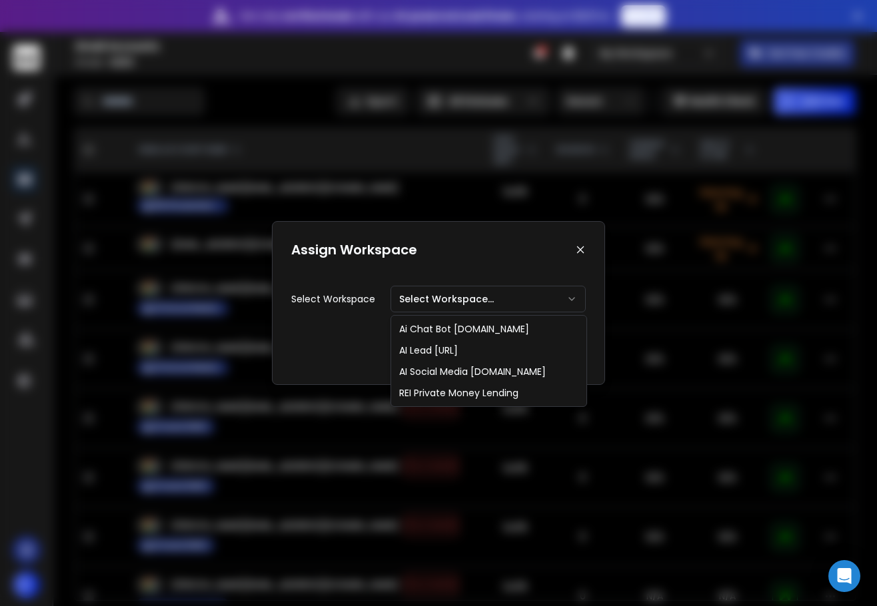
click at [556, 303] on button "Select Workspace..." at bounding box center [487, 299] width 195 height 27
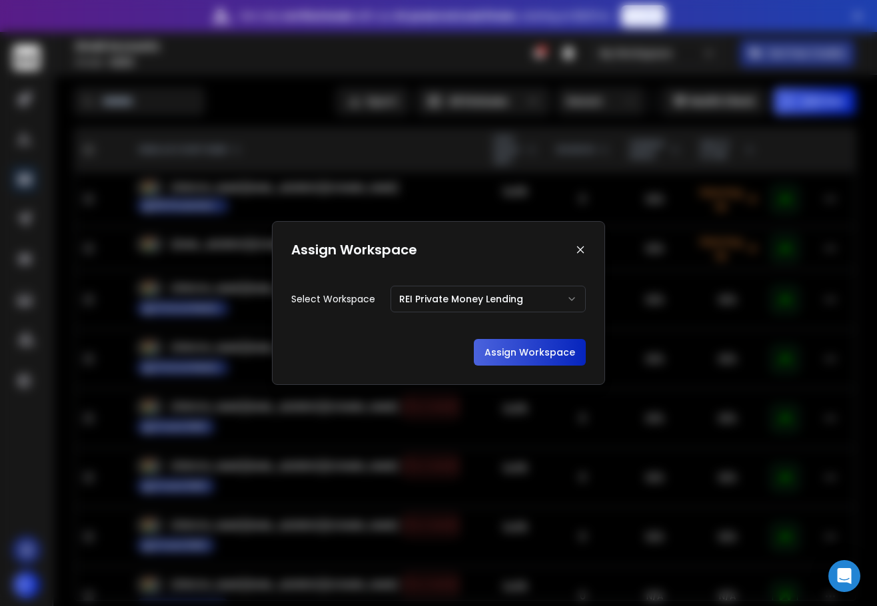
click at [452, 356] on div "Assign Workspace" at bounding box center [438, 352] width 294 height 27
click at [514, 356] on button "Assign Workspace" at bounding box center [530, 352] width 112 height 27
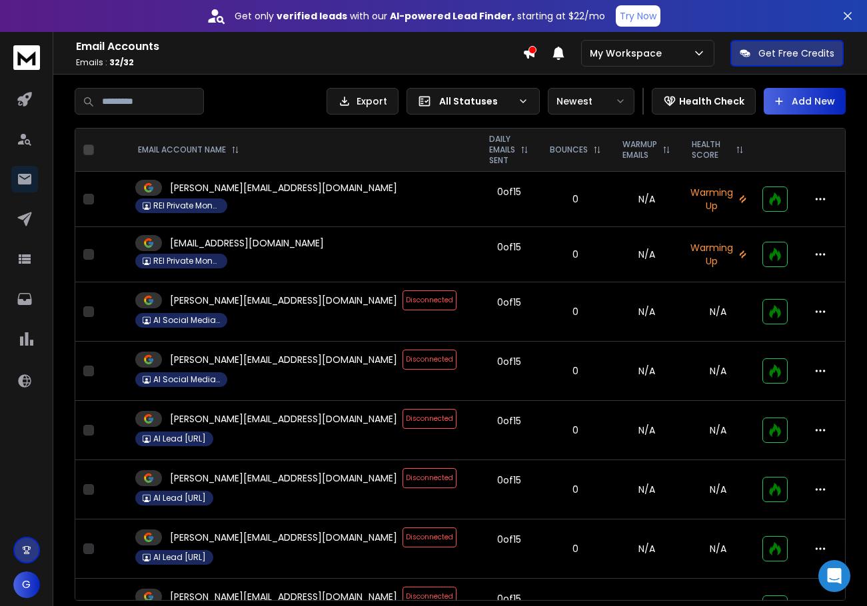
click at [814, 202] on icon at bounding box center [820, 199] width 12 height 12
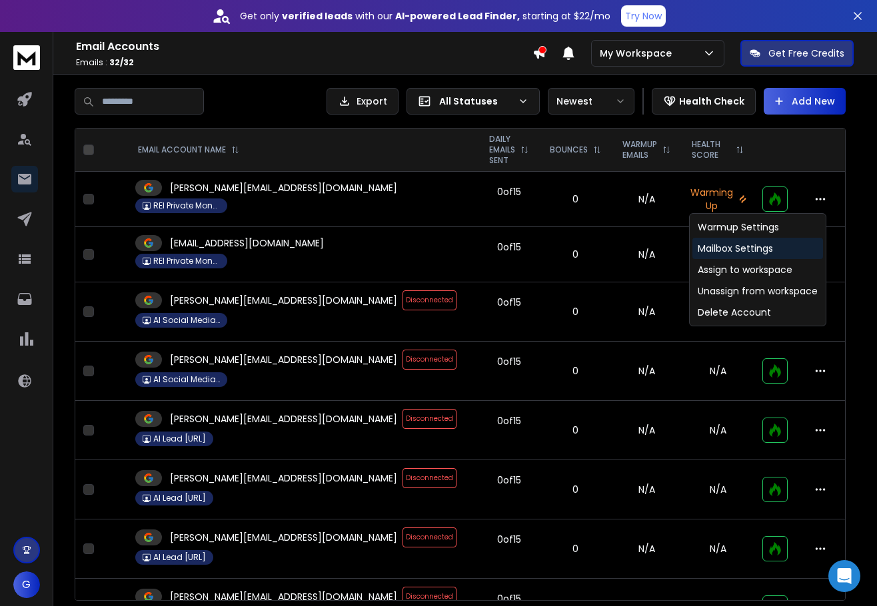
click at [757, 250] on div "Mailbox Settings" at bounding box center [757, 248] width 131 height 21
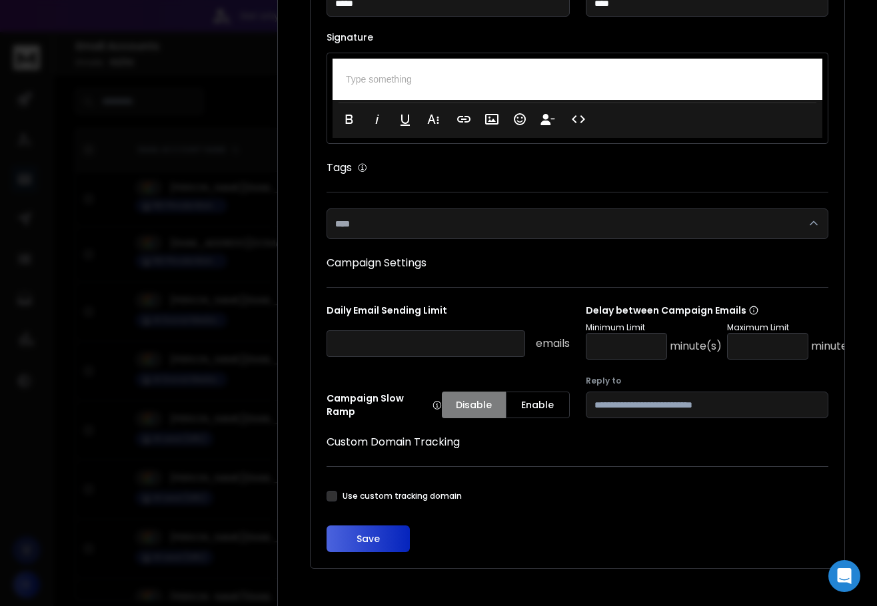
scroll to position [202, 0]
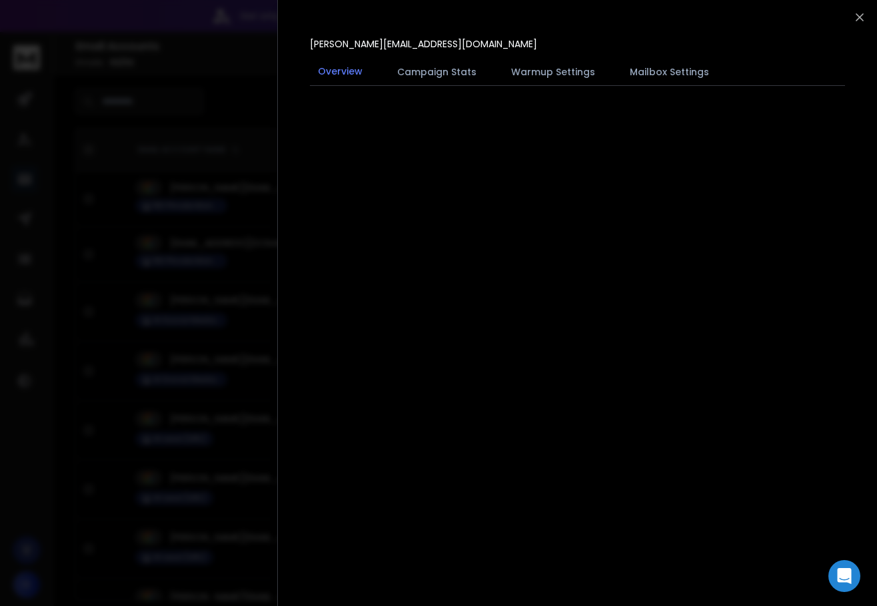
click at [192, 62] on div at bounding box center [438, 303] width 877 height 606
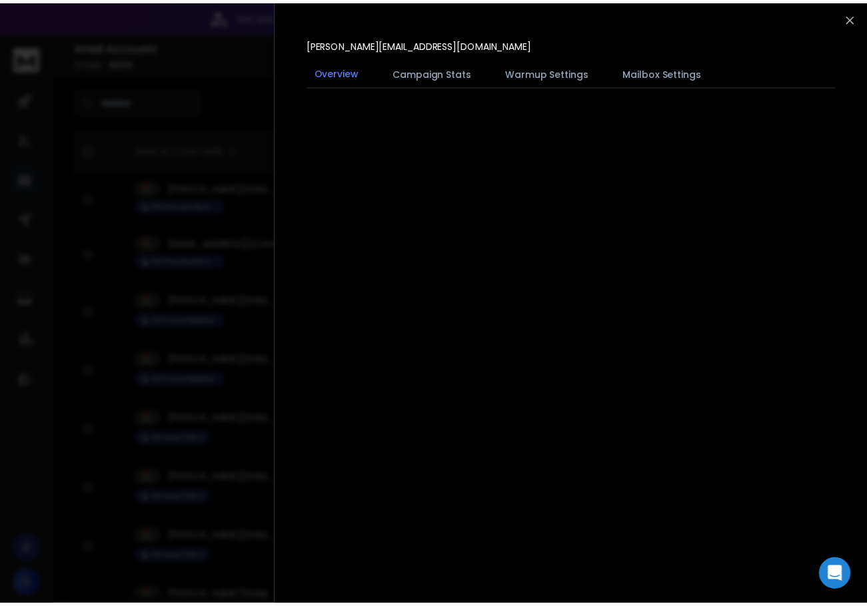
scroll to position [0, 0]
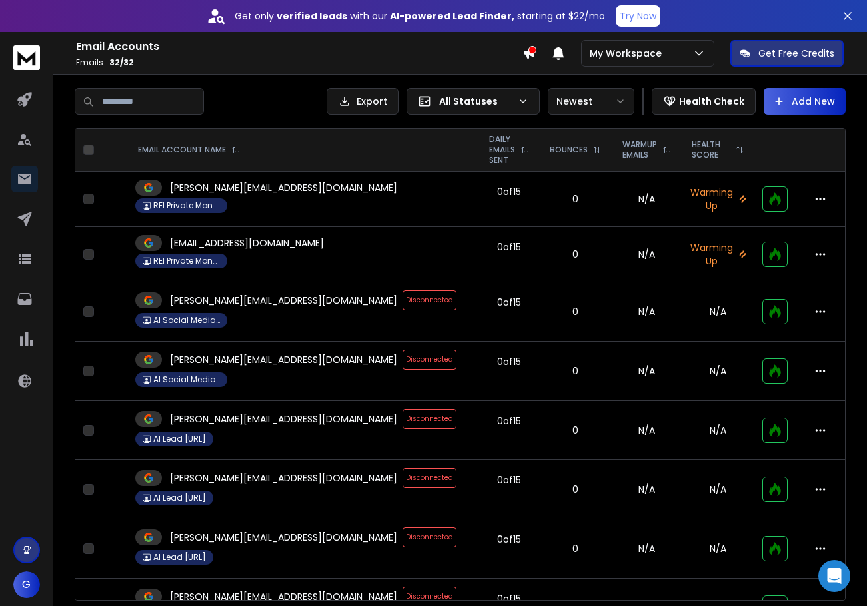
click at [200, 50] on h1 "Email Accounts" at bounding box center [299, 47] width 446 height 16
click at [848, 12] on icon at bounding box center [847, 16] width 12 height 12
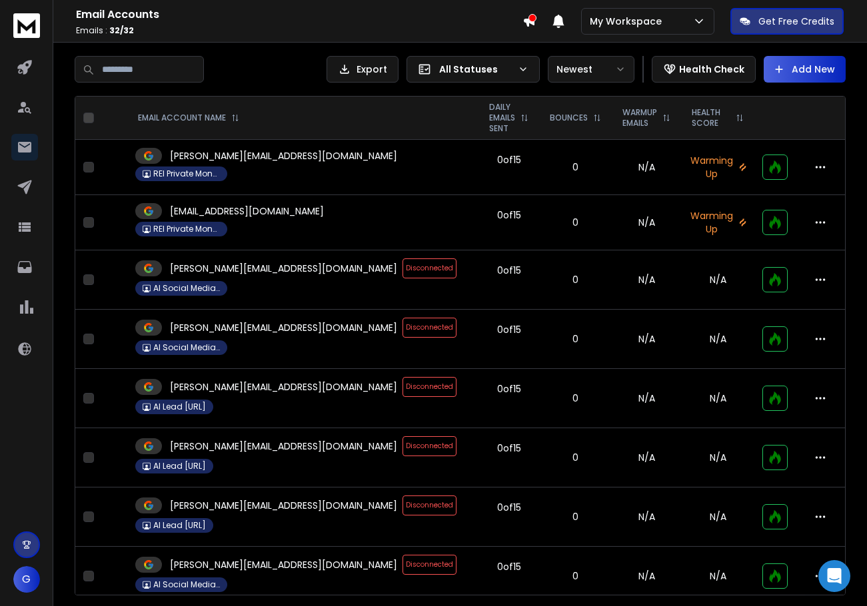
click at [447, 27] on p "Emails : 32 / 32" at bounding box center [299, 30] width 446 height 11
click at [530, 20] on div at bounding box center [532, 18] width 8 height 8
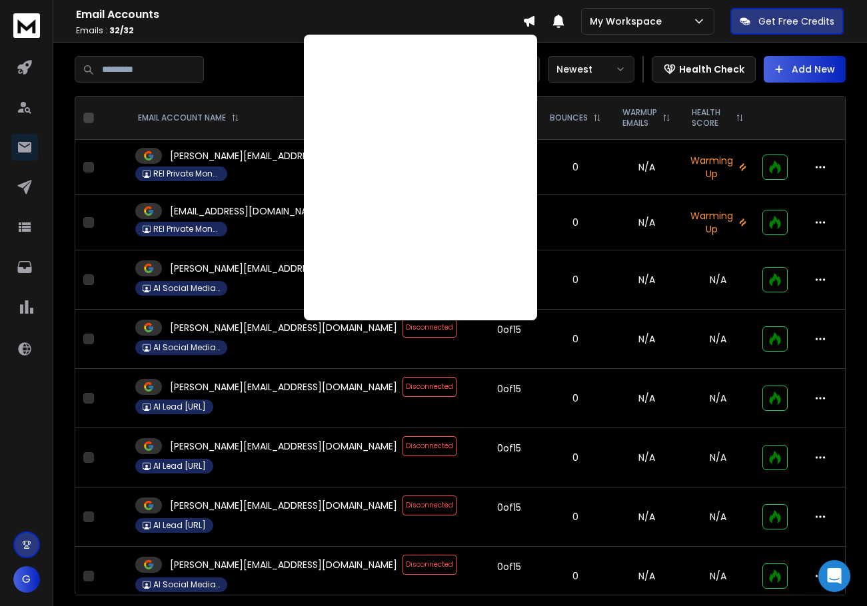
click at [388, 29] on p "Emails : 32 / 32" at bounding box center [299, 30] width 446 height 11
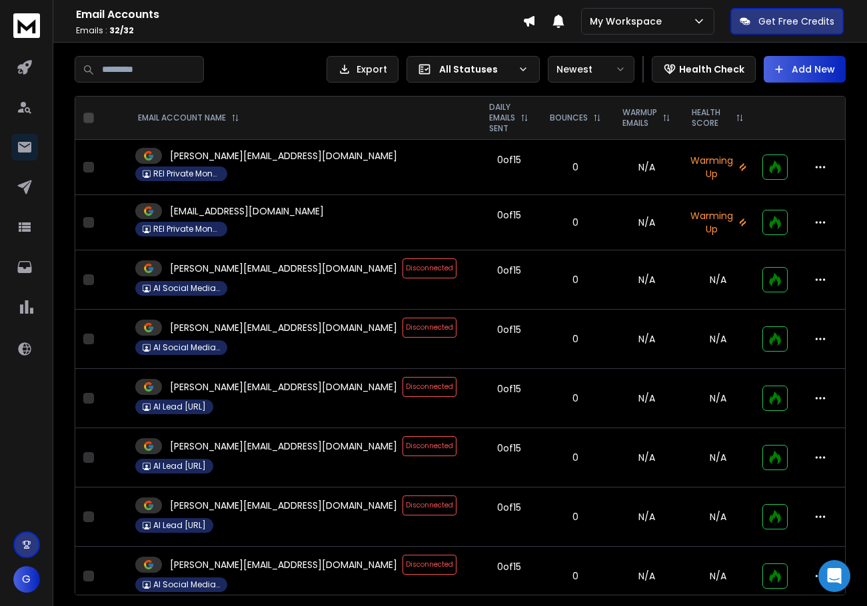
click at [814, 223] on icon at bounding box center [820, 222] width 12 height 12
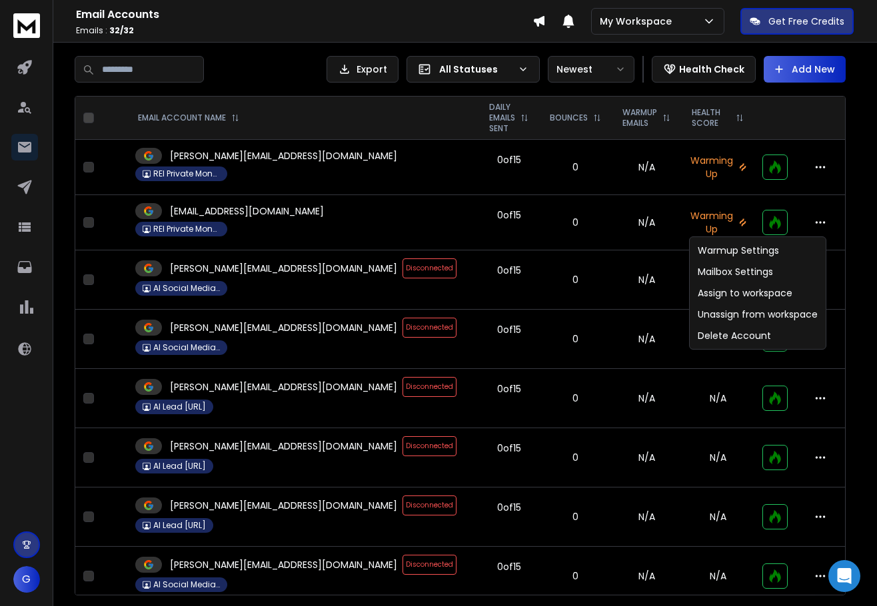
click at [856, 179] on div "Export All Statuses Newest Health Check Add New EMAIL ACCOUNT NAME DAILY EMAILS…" at bounding box center [459, 326] width 813 height 566
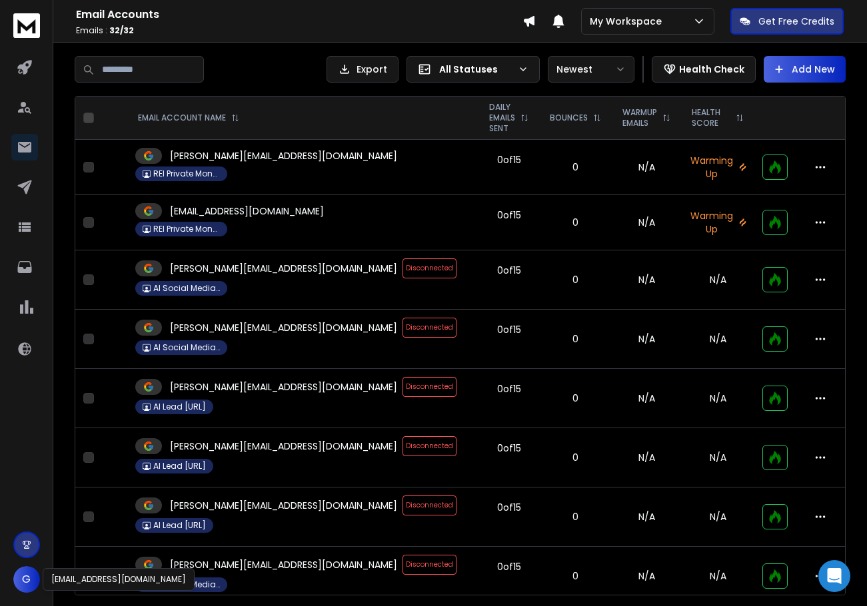
click at [25, 582] on span "G" at bounding box center [26, 579] width 27 height 27
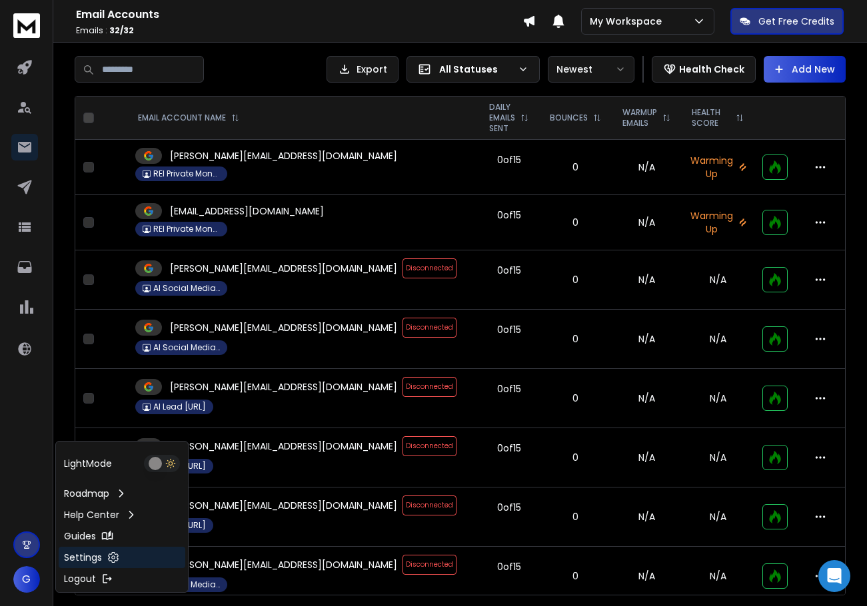
click at [83, 558] on p "Settings" at bounding box center [83, 557] width 38 height 13
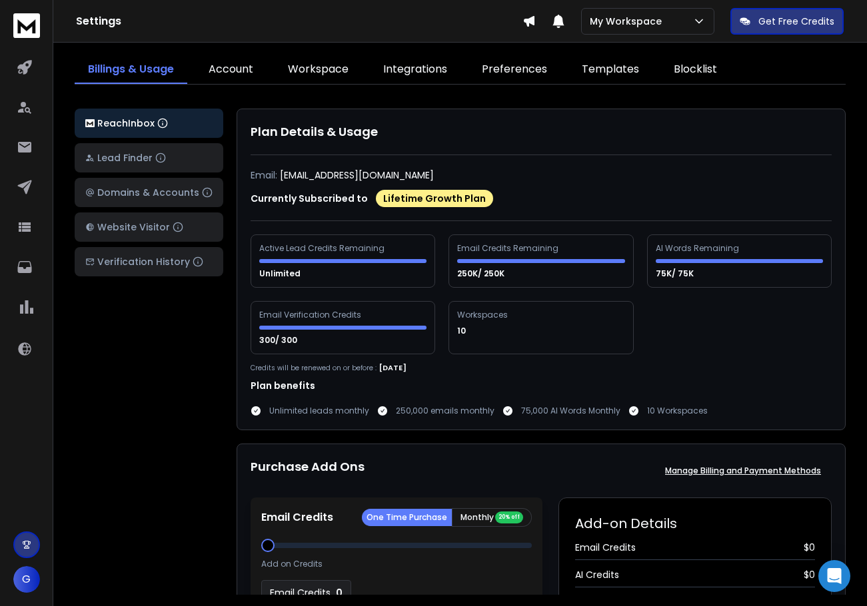
click at [404, 73] on link "Integrations" at bounding box center [415, 70] width 91 height 28
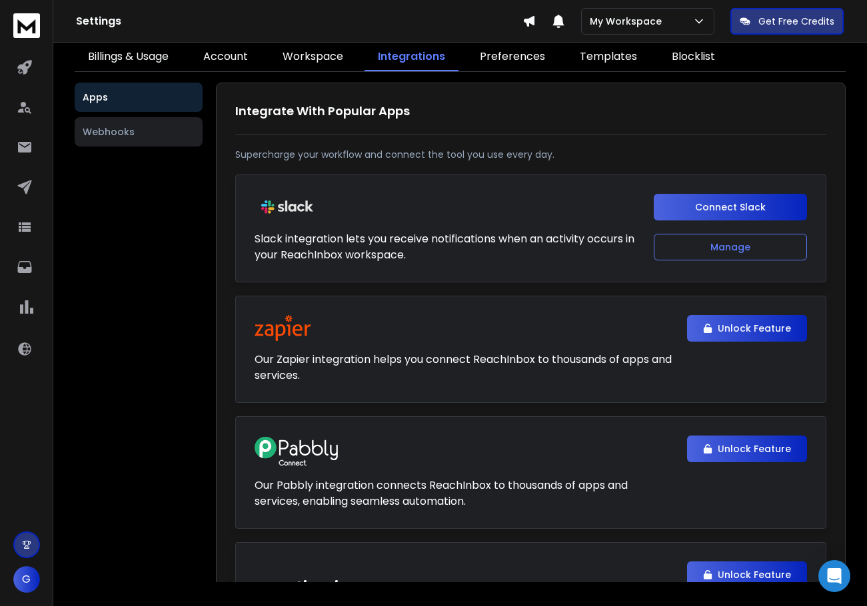
click at [26, 25] on img at bounding box center [26, 25] width 27 height 25
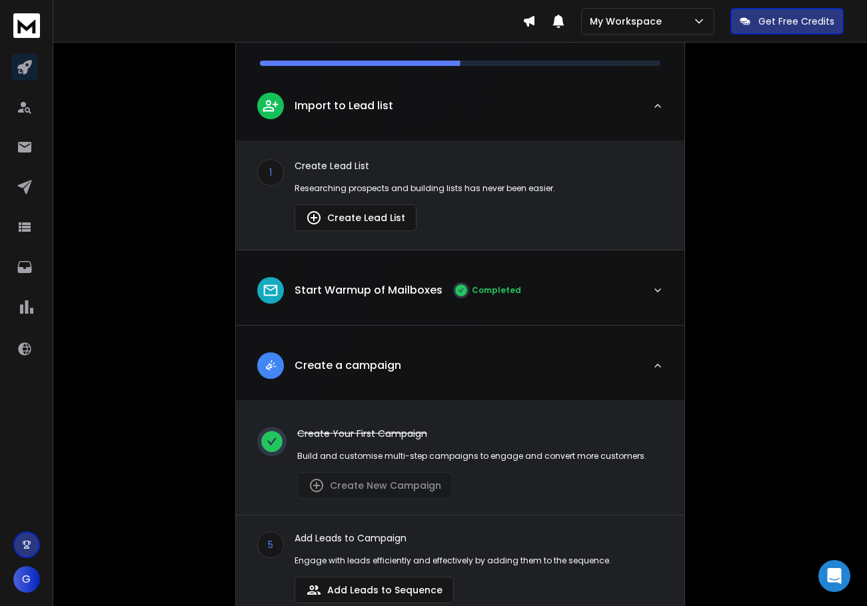
scroll to position [178, 0]
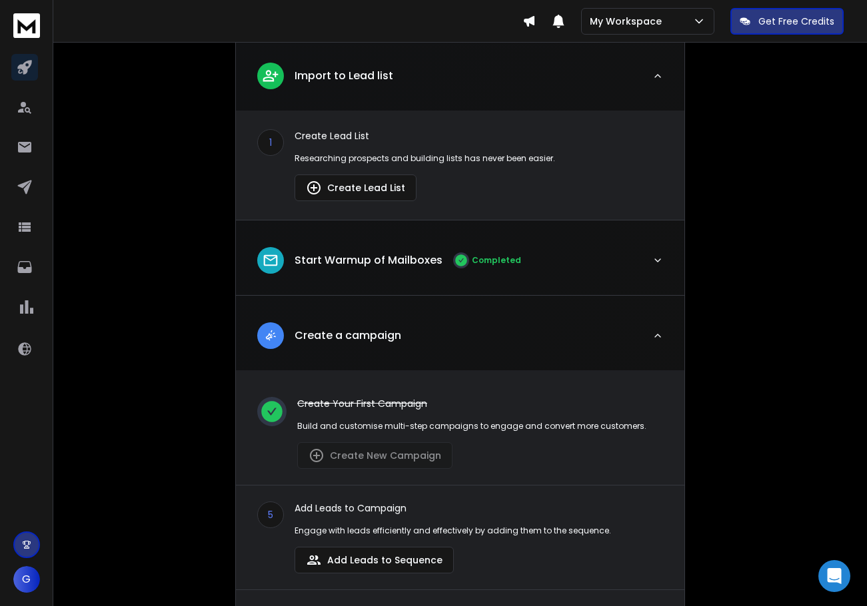
click at [136, 200] on div "Hello Glocal , Welcome to ReachInbox Kickstart your journey with these quick an…" at bounding box center [460, 354] width 771 height 953
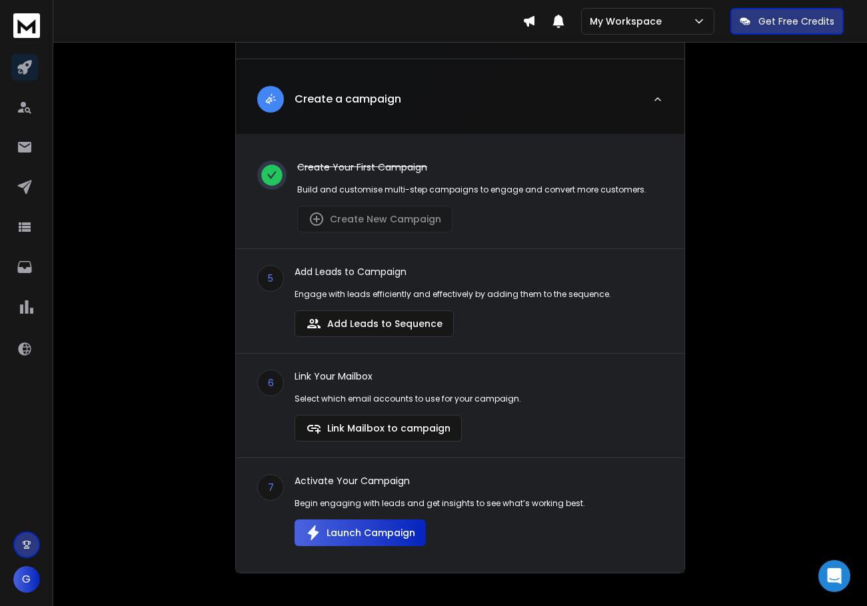
scroll to position [416, 0]
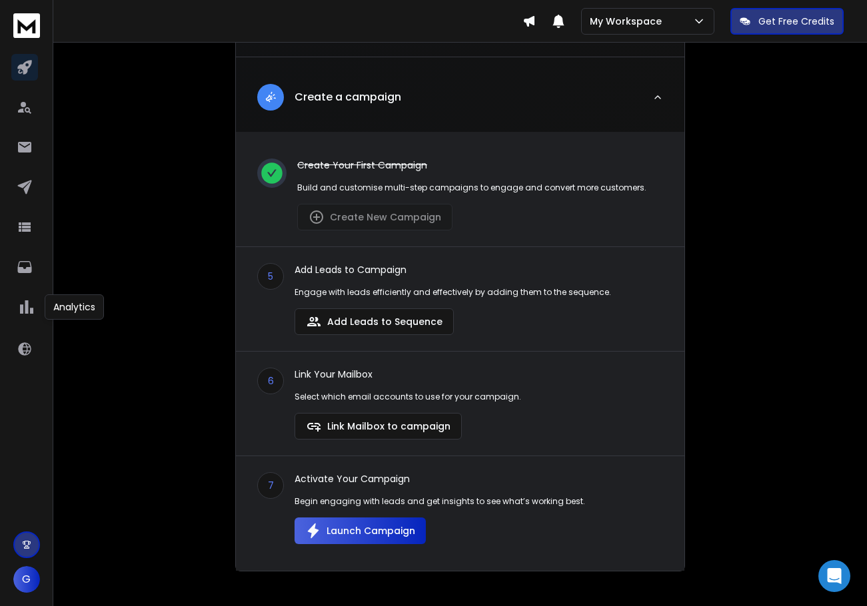
click at [64, 311] on div "Analytics" at bounding box center [74, 306] width 59 height 25
click at [29, 311] on icon at bounding box center [27, 307] width 20 height 20
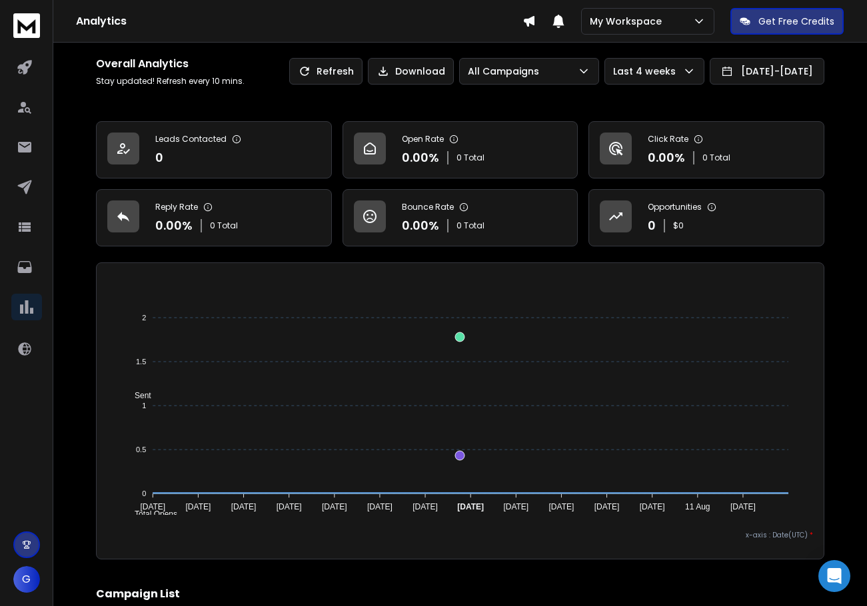
click at [78, 276] on div "Overall Analytics Stay updated! Refresh every 10 mins. Refresh Download All Cam…" at bounding box center [459, 371] width 813 height 657
click at [22, 184] on icon at bounding box center [24, 187] width 14 height 14
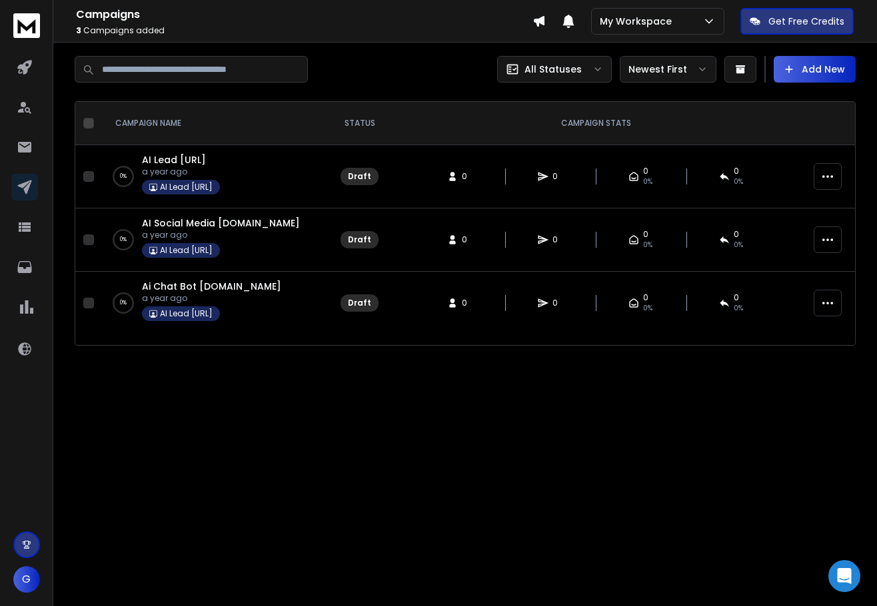
click at [30, 30] on img at bounding box center [26, 25] width 27 height 25
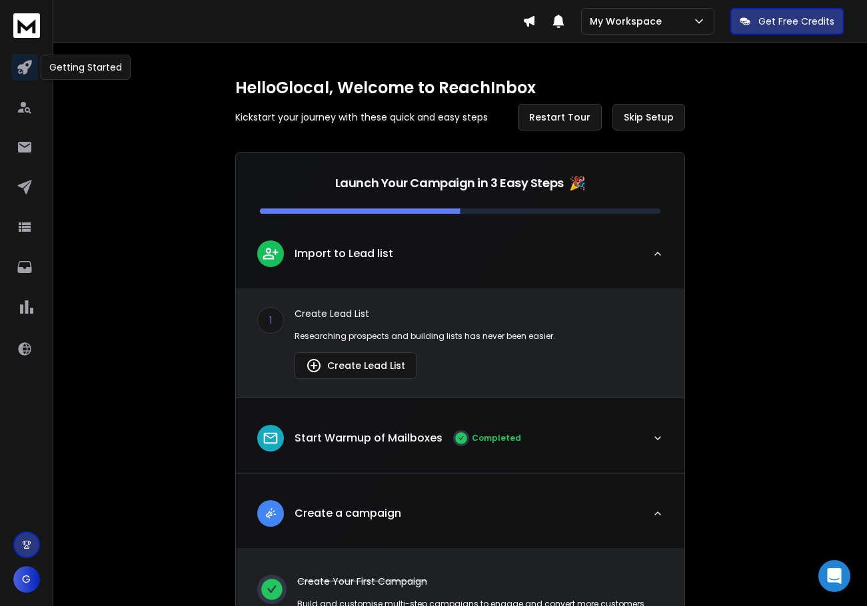
click at [25, 67] on icon at bounding box center [24, 67] width 15 height 15
click at [764, 144] on div "Hello Glocal , Welcome to ReachInbox Kickstart your journey with these quick an…" at bounding box center [460, 532] width 771 height 953
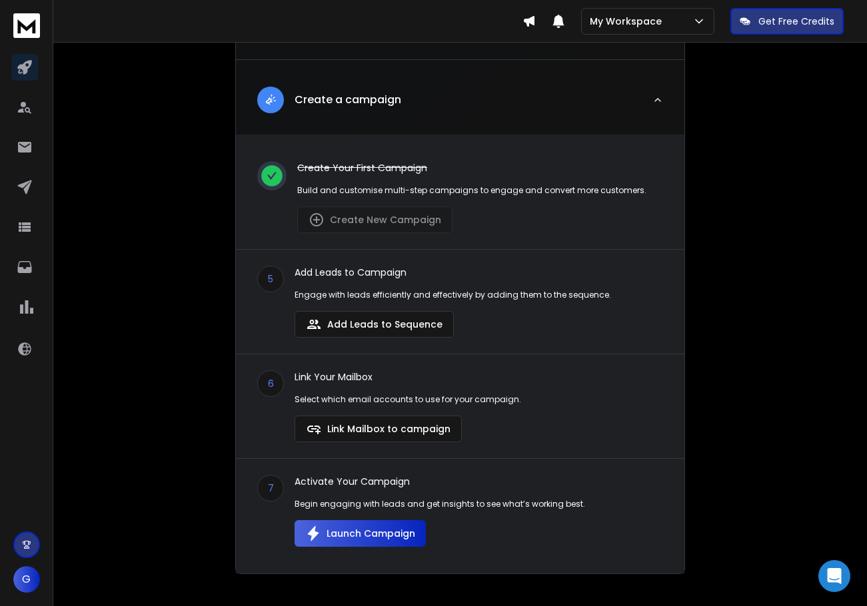
scroll to position [416, 0]
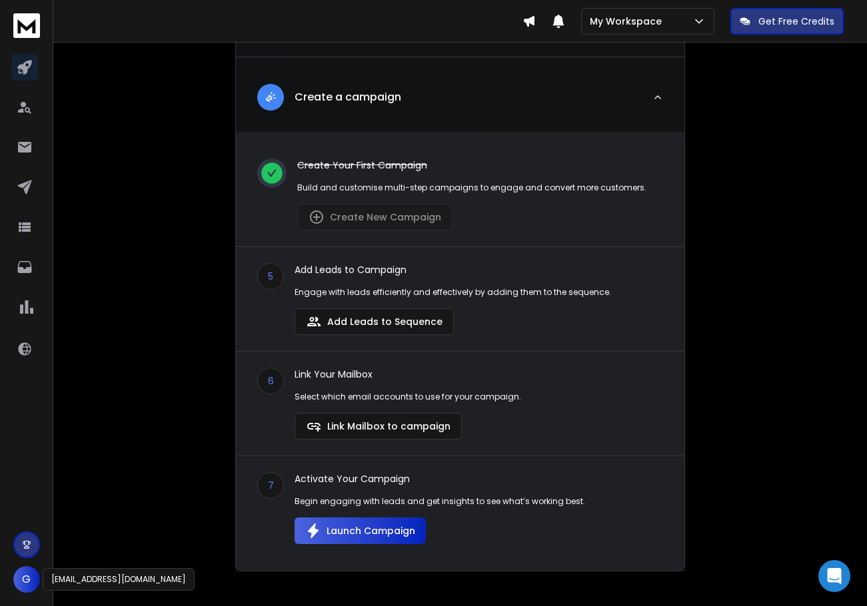
click at [27, 581] on span "G" at bounding box center [26, 579] width 27 height 27
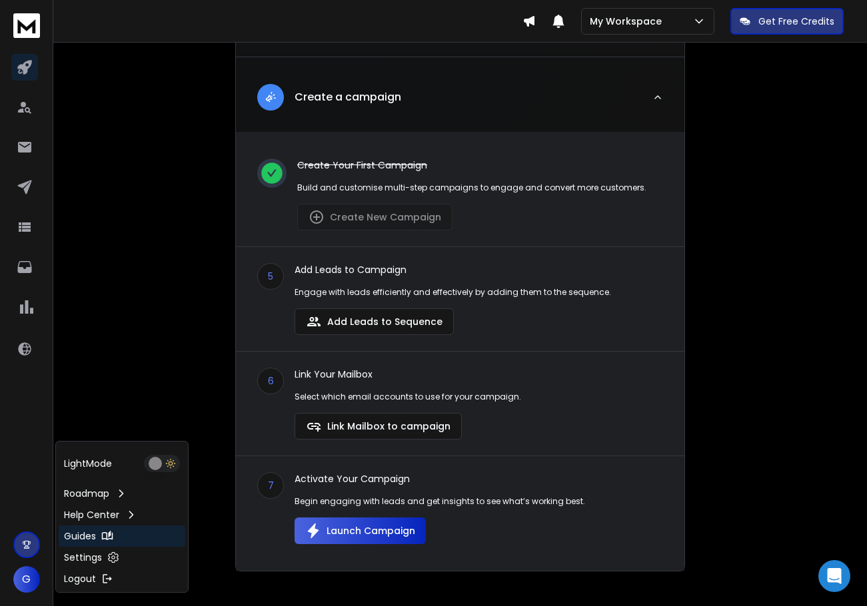
click at [99, 537] on link "Guides" at bounding box center [122, 536] width 127 height 21
